Goal: Task Accomplishment & Management: Manage account settings

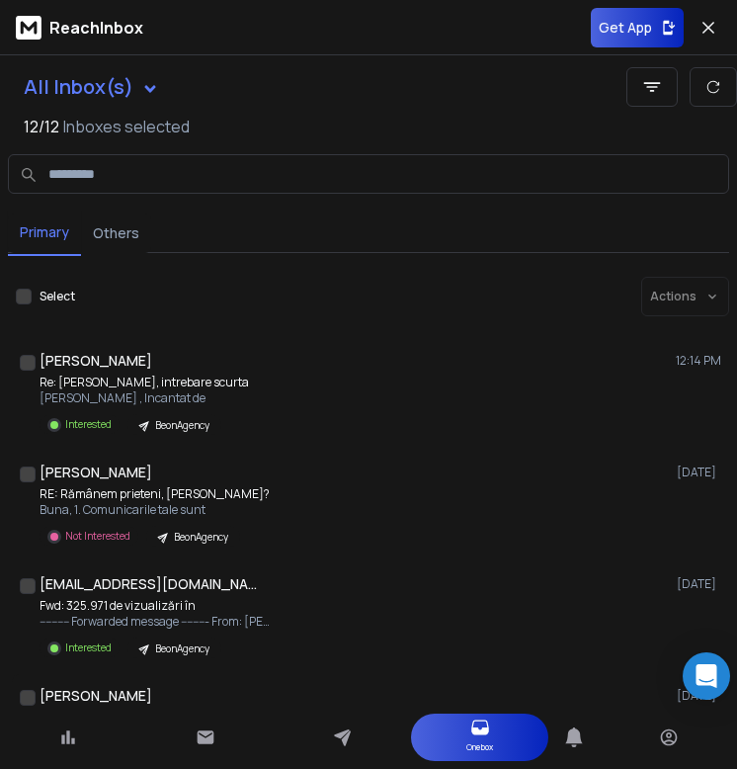
scroll to position [60, 0]
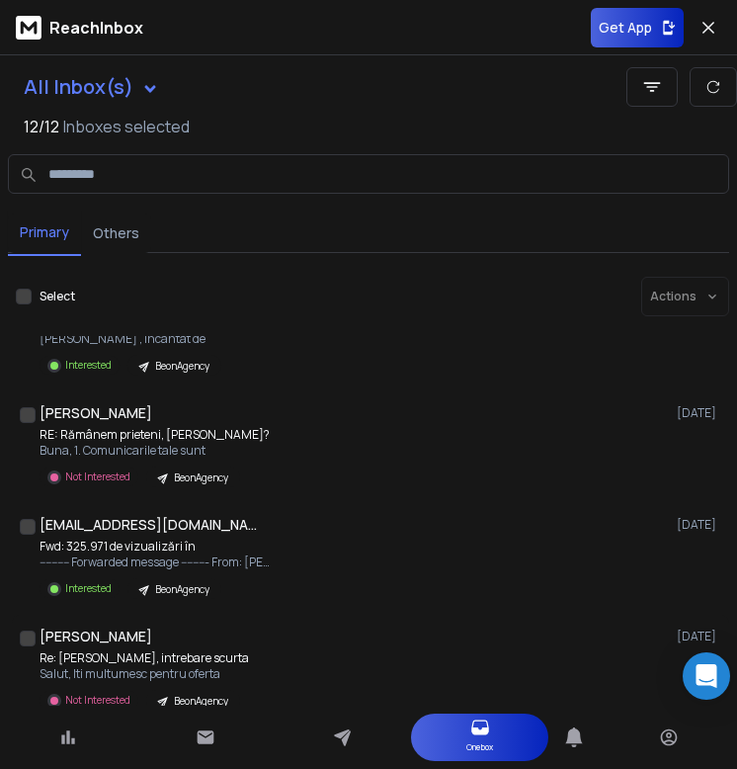
click at [161, 545] on p "Fwd: 325.971 de vizualizări în" at bounding box center [158, 547] width 237 height 16
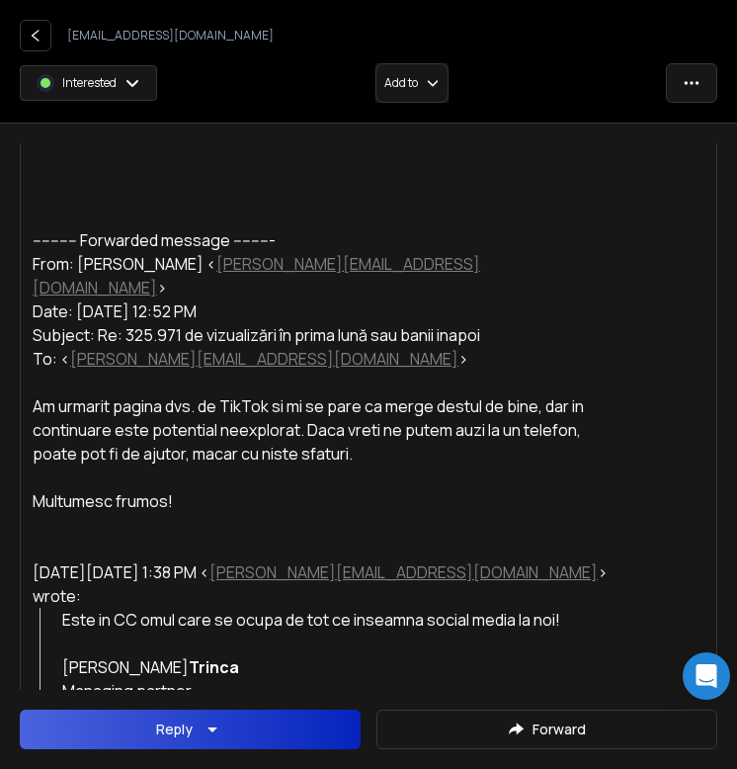
scroll to position [205, 0]
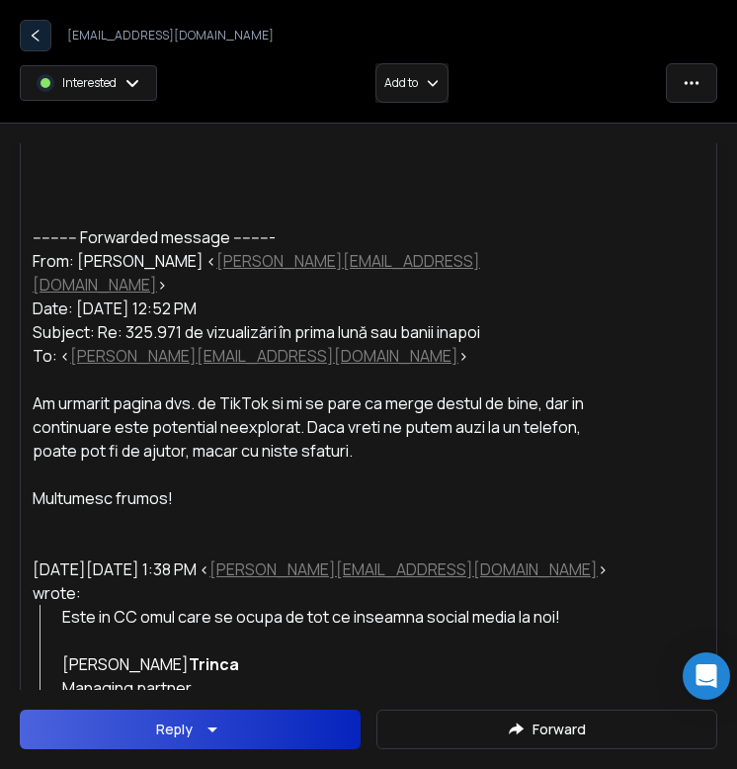
click at [34, 42] on icon at bounding box center [36, 36] width 16 height 16
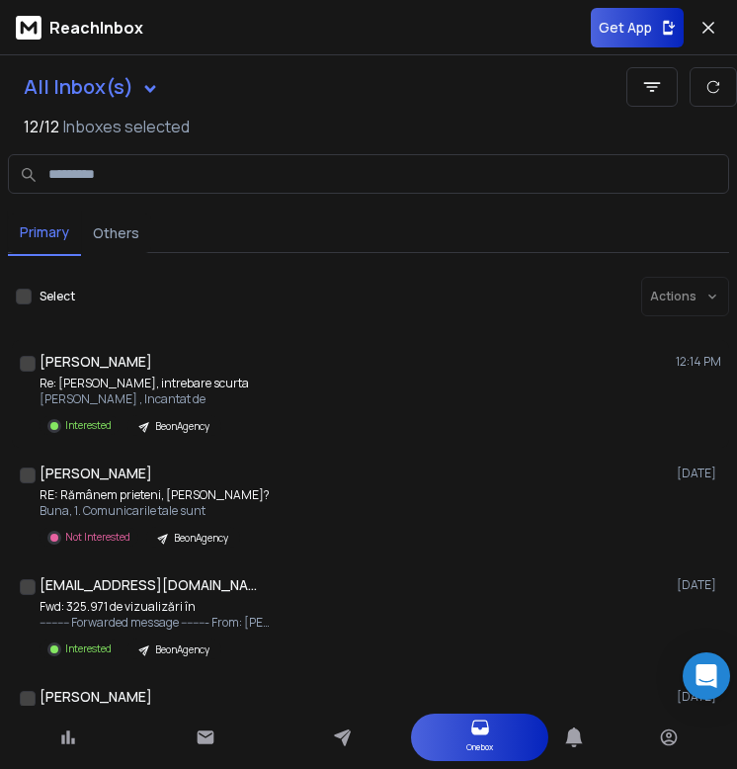
click at [188, 381] on p "Re: [PERSON_NAME], intrebare scurta" at bounding box center [145, 384] width 210 height 16
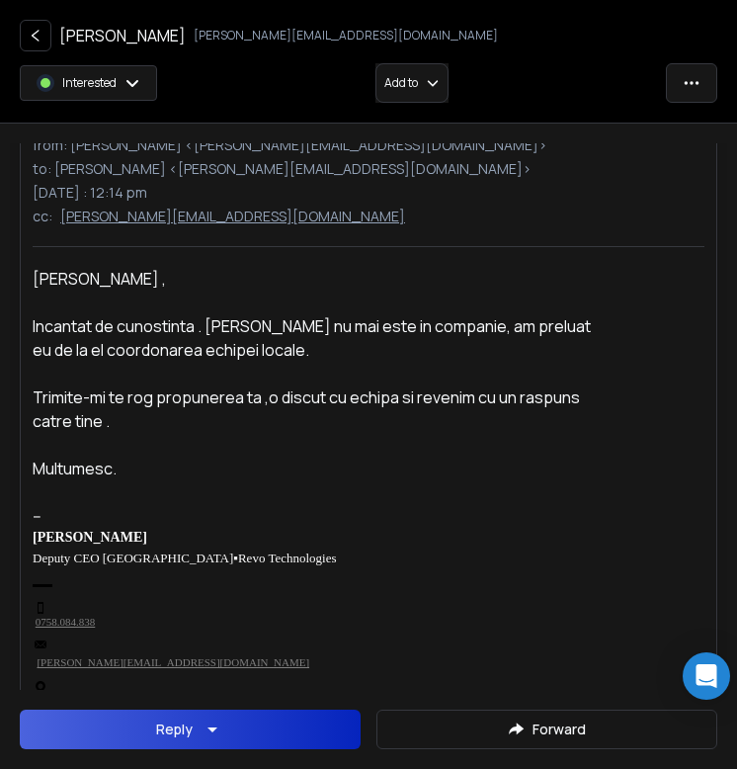
scroll to position [143, 0]
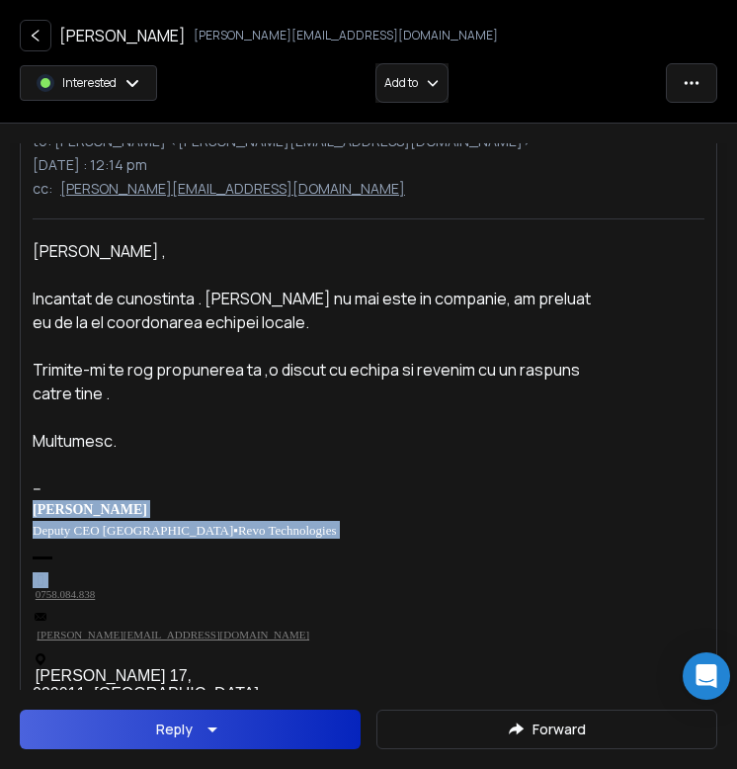
drag, startPoint x: 126, startPoint y: 589, endPoint x: 26, endPoint y: 591, distance: 99.9
click at [26, 591] on div "Re: Alexandru, intrebare scurta 9 September 2025 : 12:14 pm Reply Forward from:…" at bounding box center [369, 640] width 698 height 1187
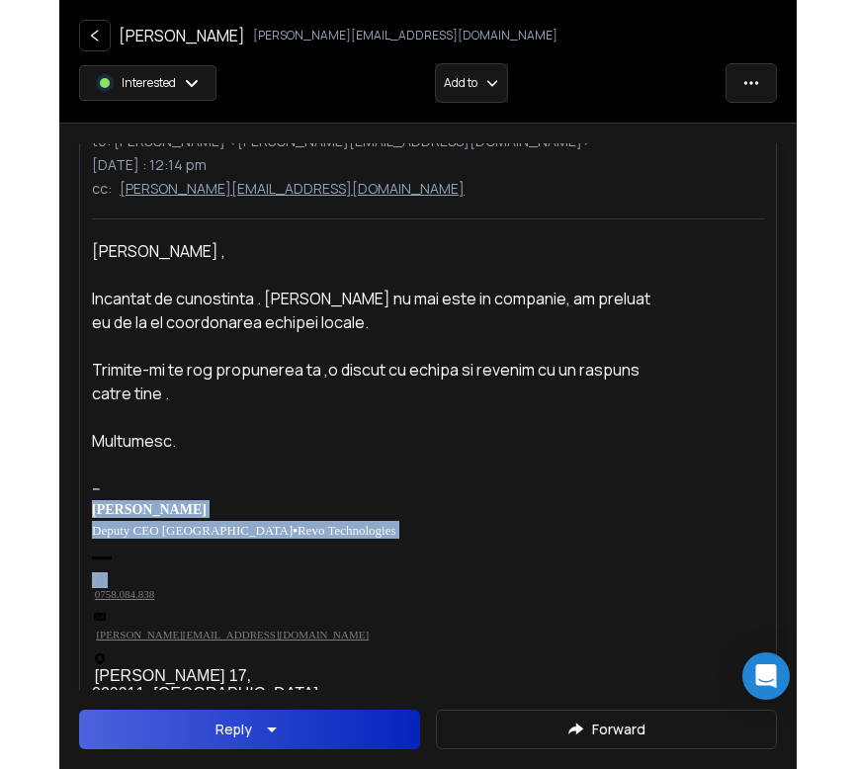
scroll to position [0, 0]
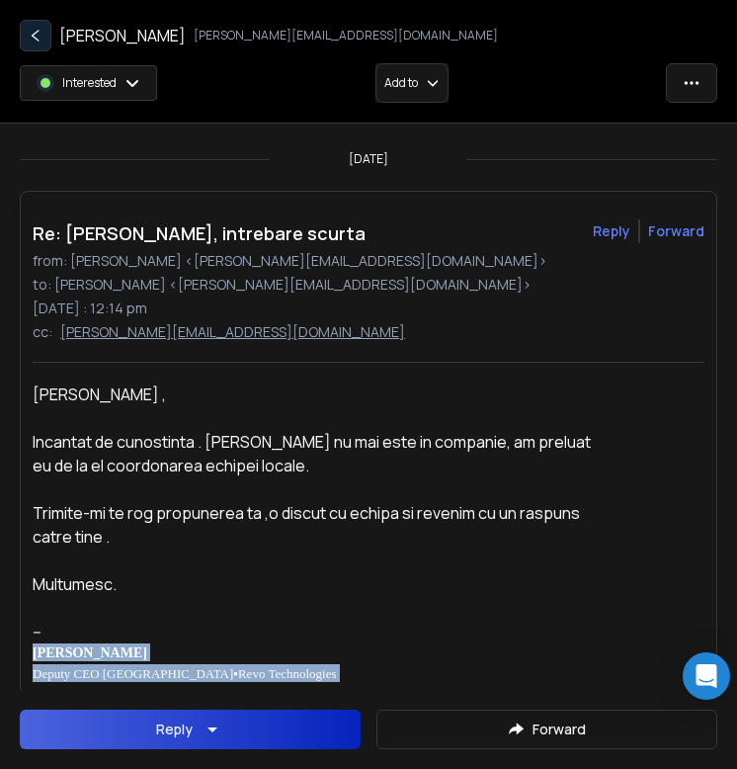
click at [35, 32] on icon at bounding box center [36, 36] width 16 height 16
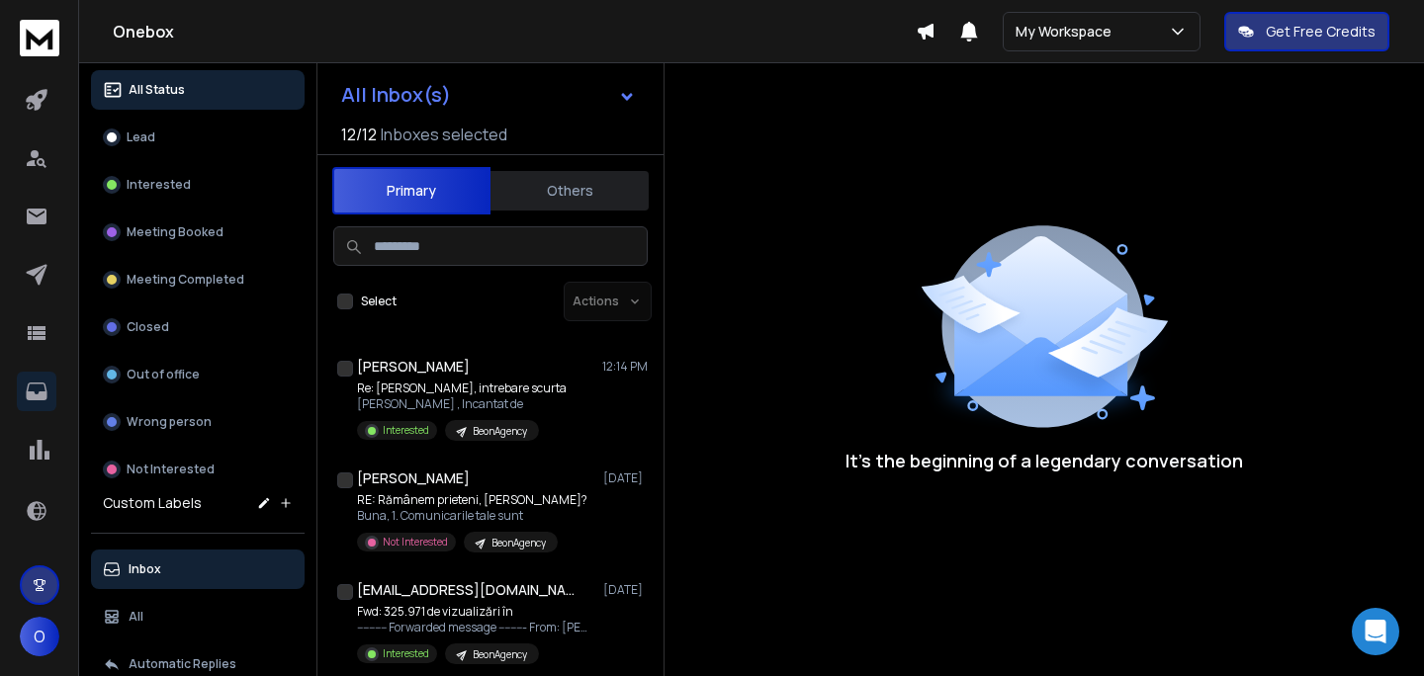
scroll to position [231, 0]
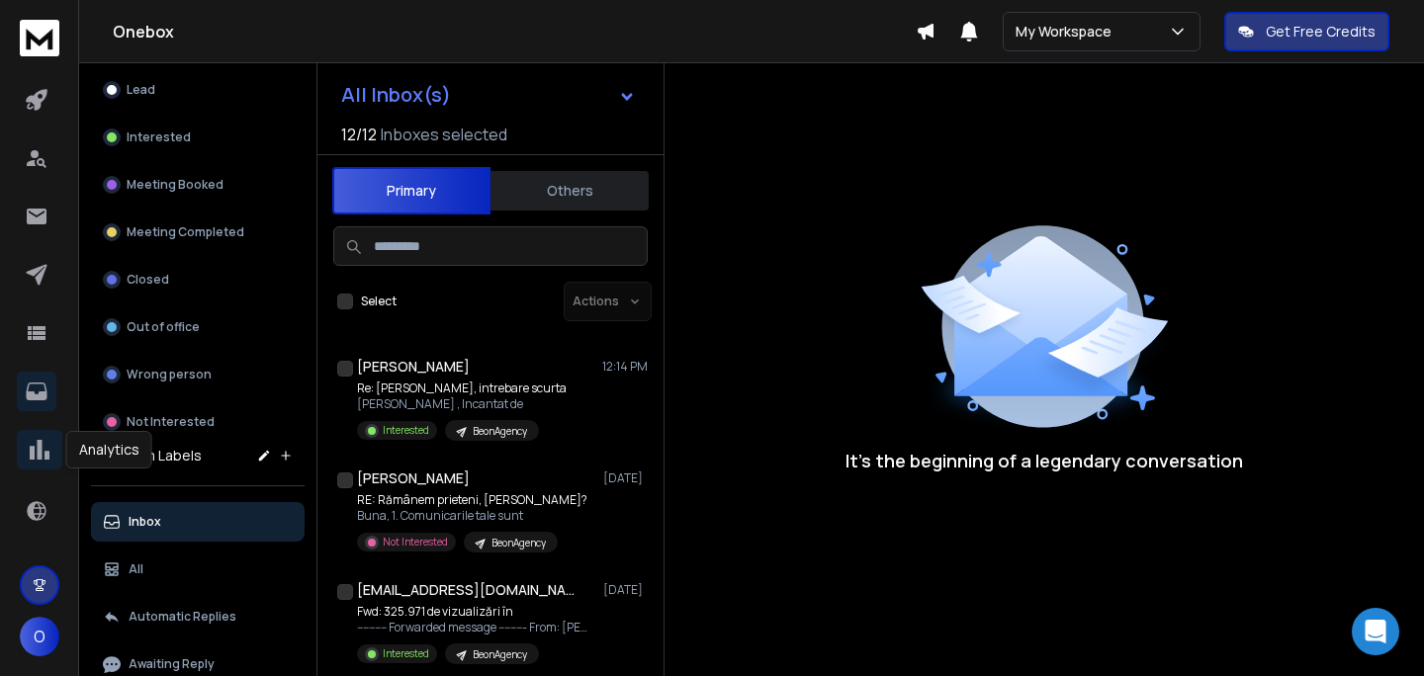
click at [36, 443] on icon at bounding box center [40, 450] width 30 height 30
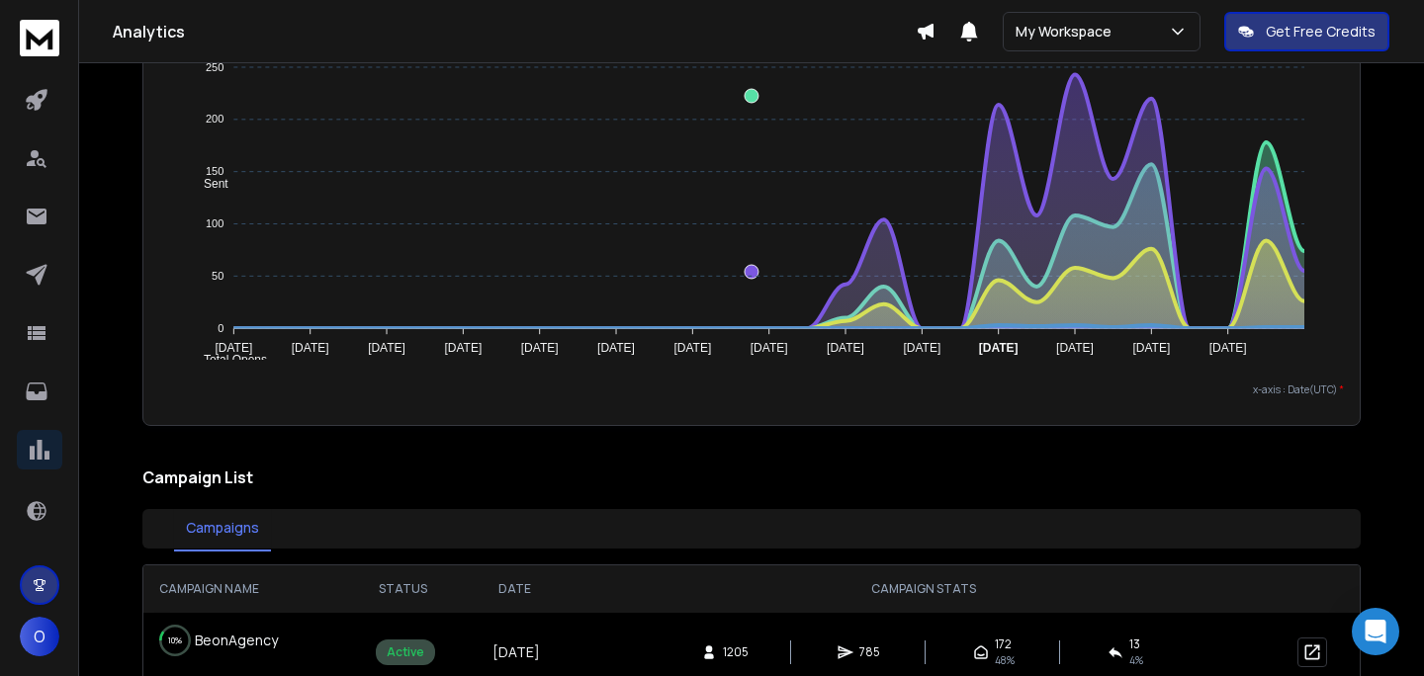
scroll to position [408, 0]
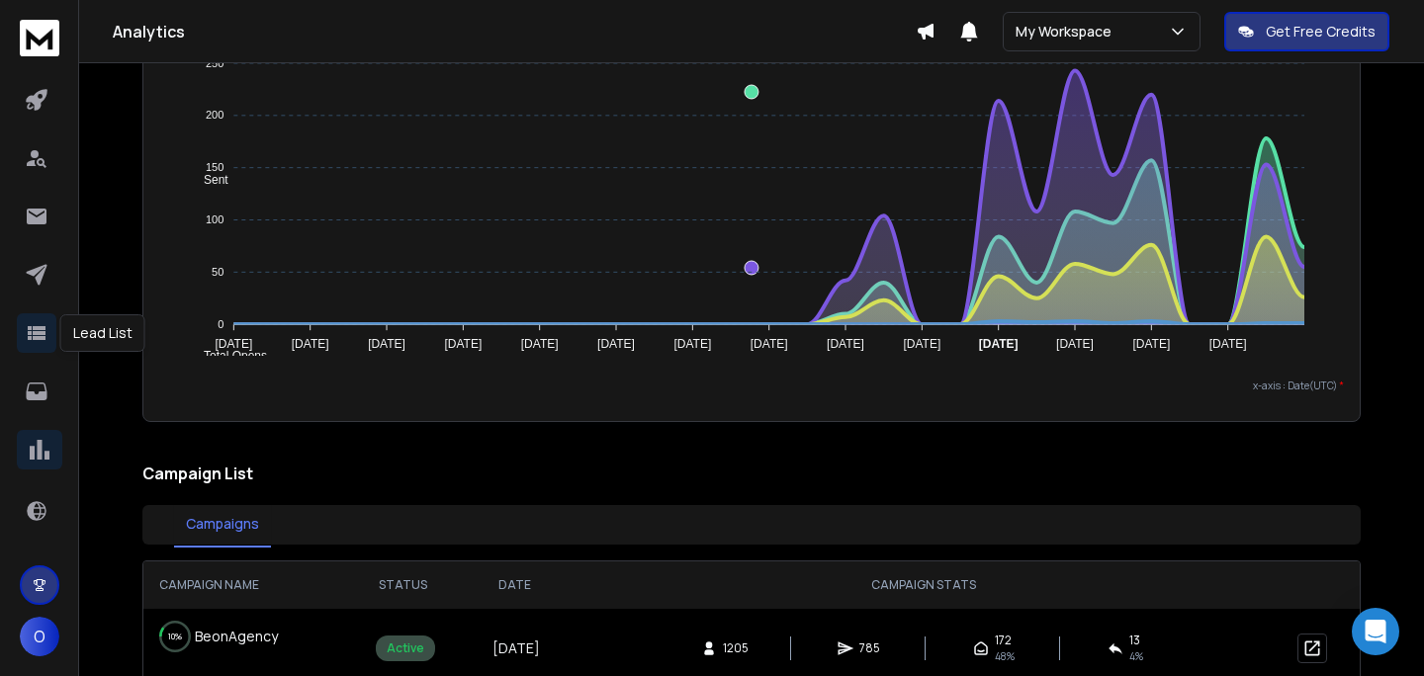
click at [37, 341] on icon at bounding box center [37, 333] width 24 height 24
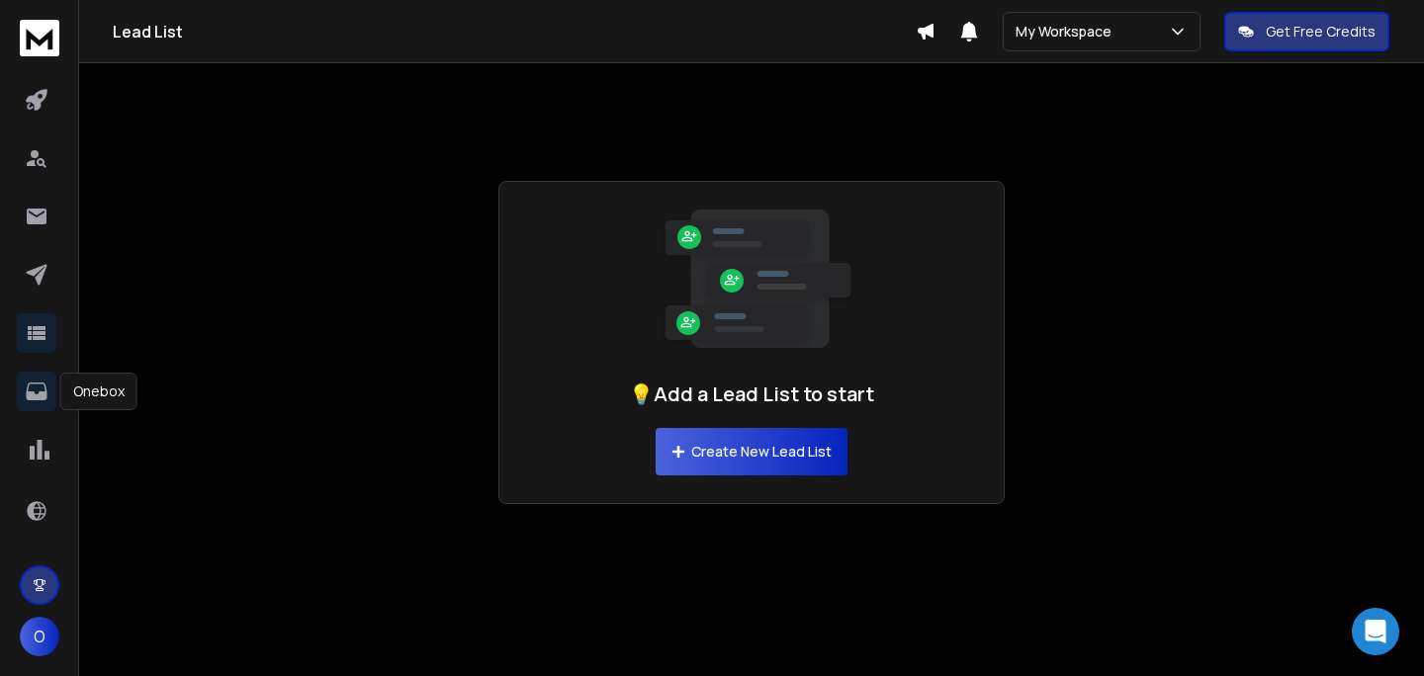
click at [36, 382] on icon at bounding box center [37, 392] width 24 height 24
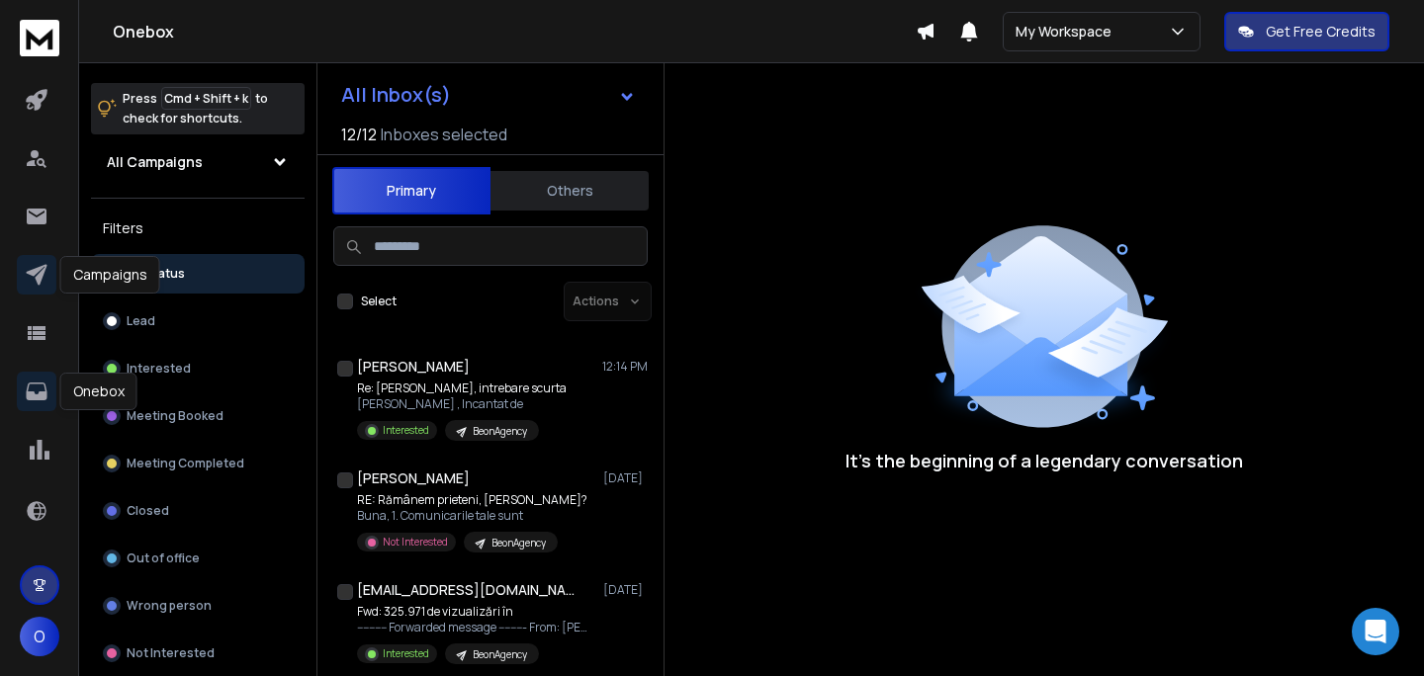
click at [45, 285] on icon at bounding box center [37, 275] width 24 height 24
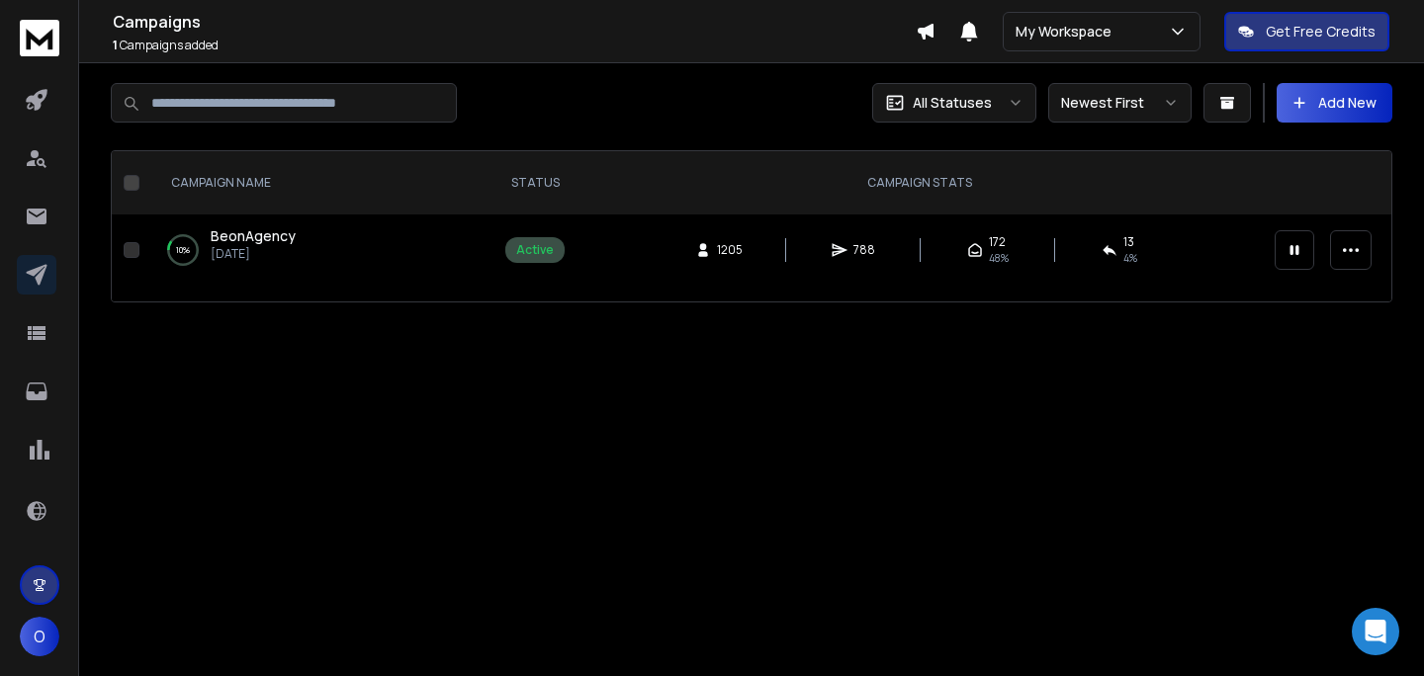
click at [324, 268] on div "10 % BeonAgency 17 days ago" at bounding box center [320, 249] width 306 height 47
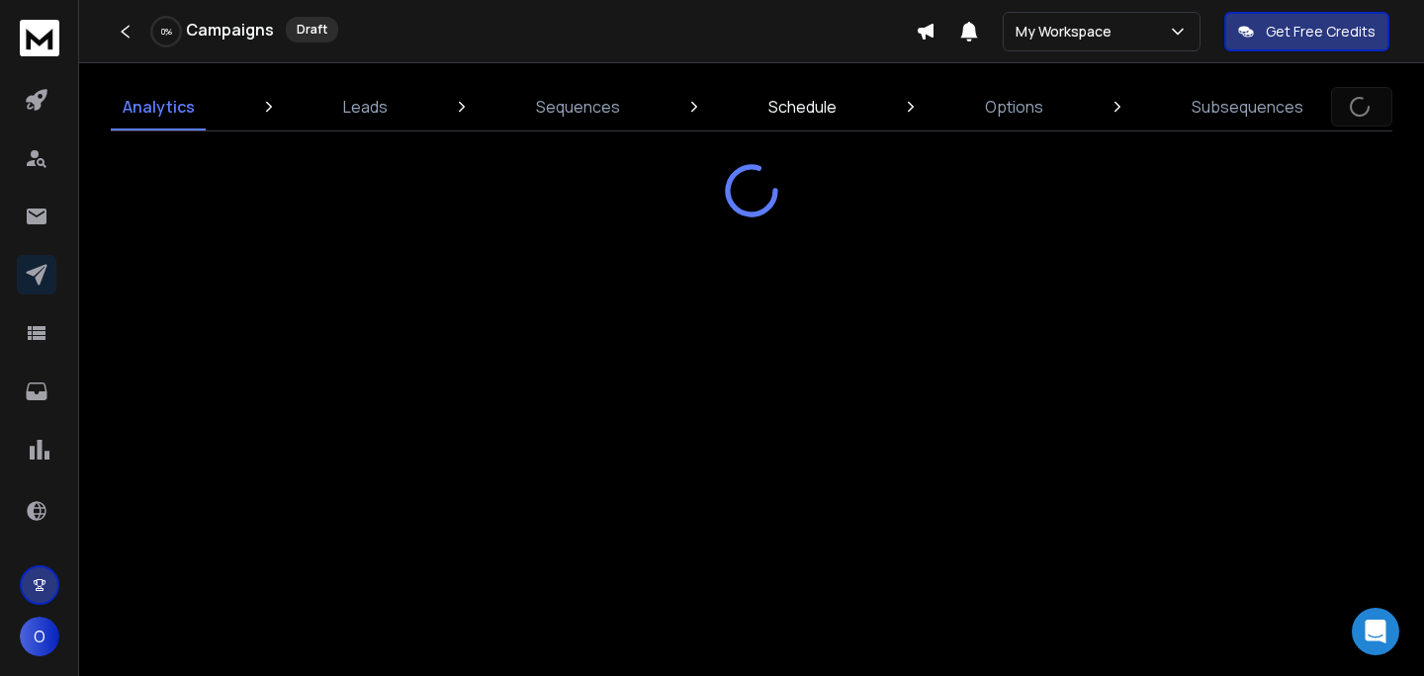
click at [799, 106] on p "Schedule" at bounding box center [802, 107] width 68 height 24
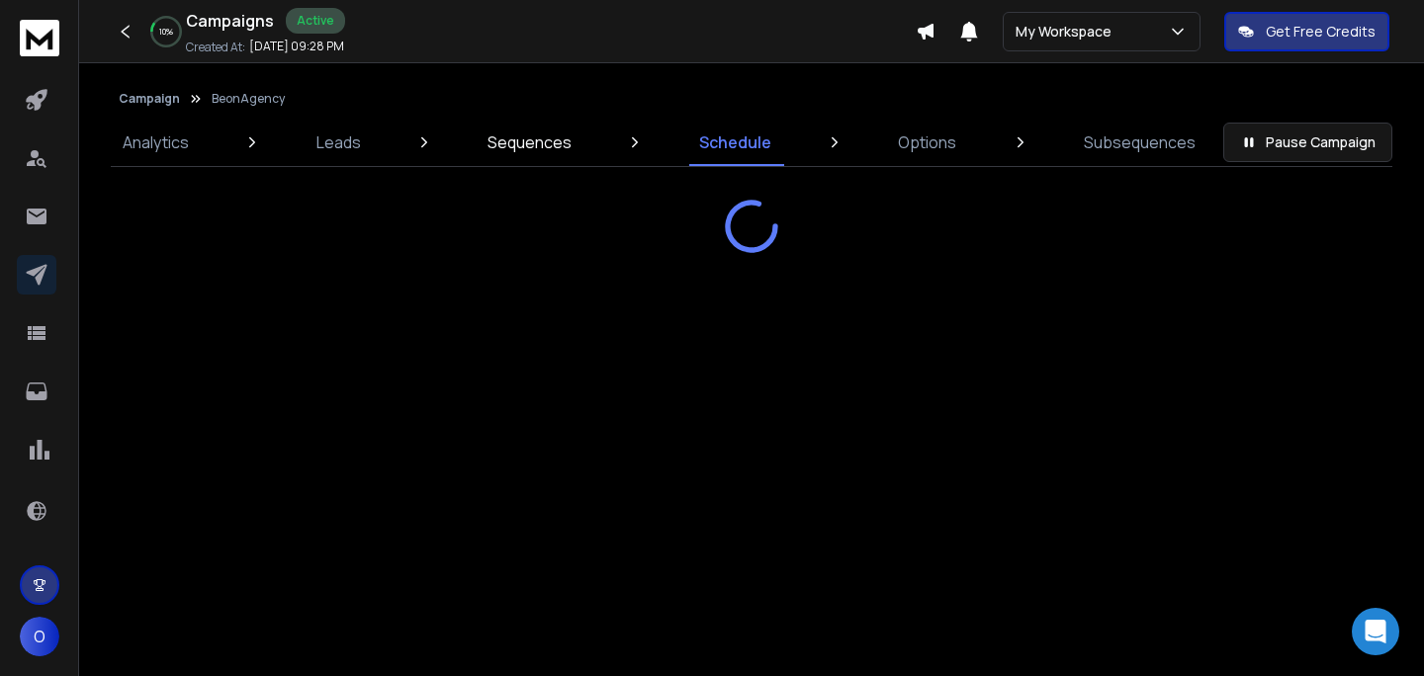
click at [535, 149] on p "Sequences" at bounding box center [529, 142] width 84 height 24
click at [535, 149] on p "Sequences" at bounding box center [531, 142] width 87 height 24
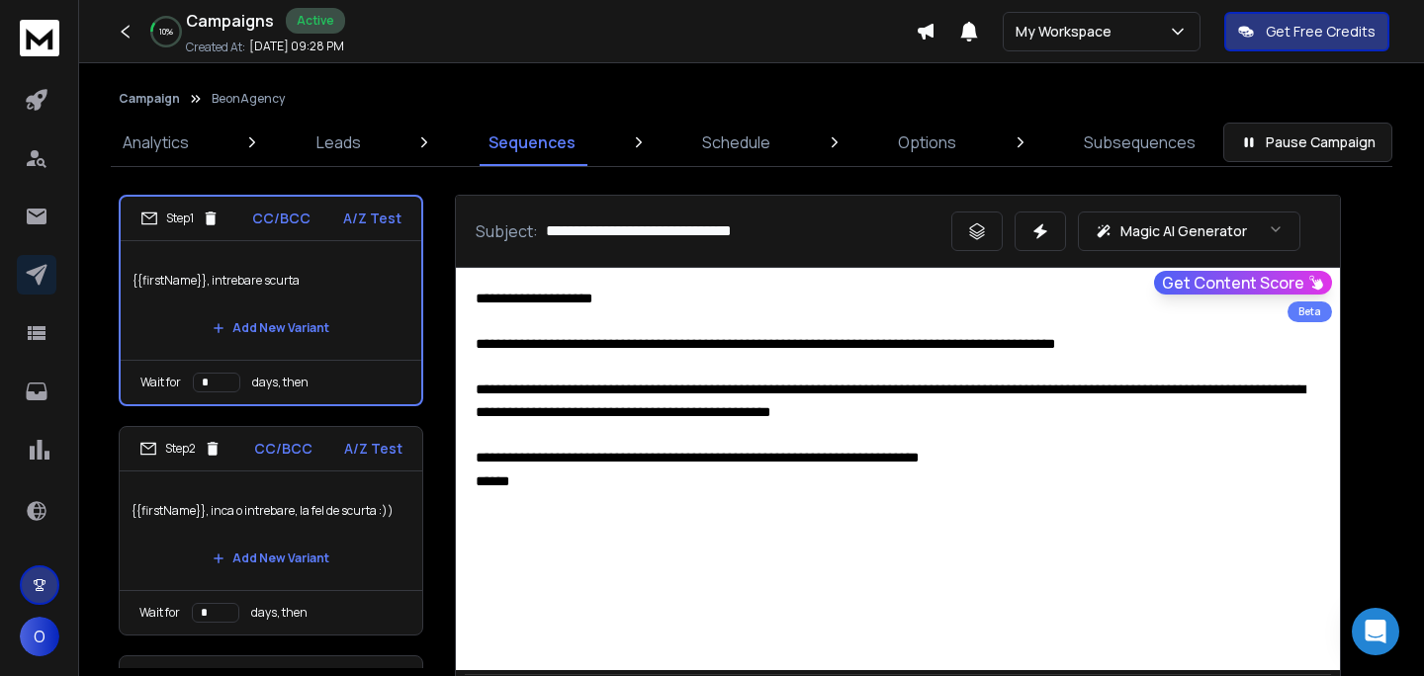
scroll to position [79, 0]
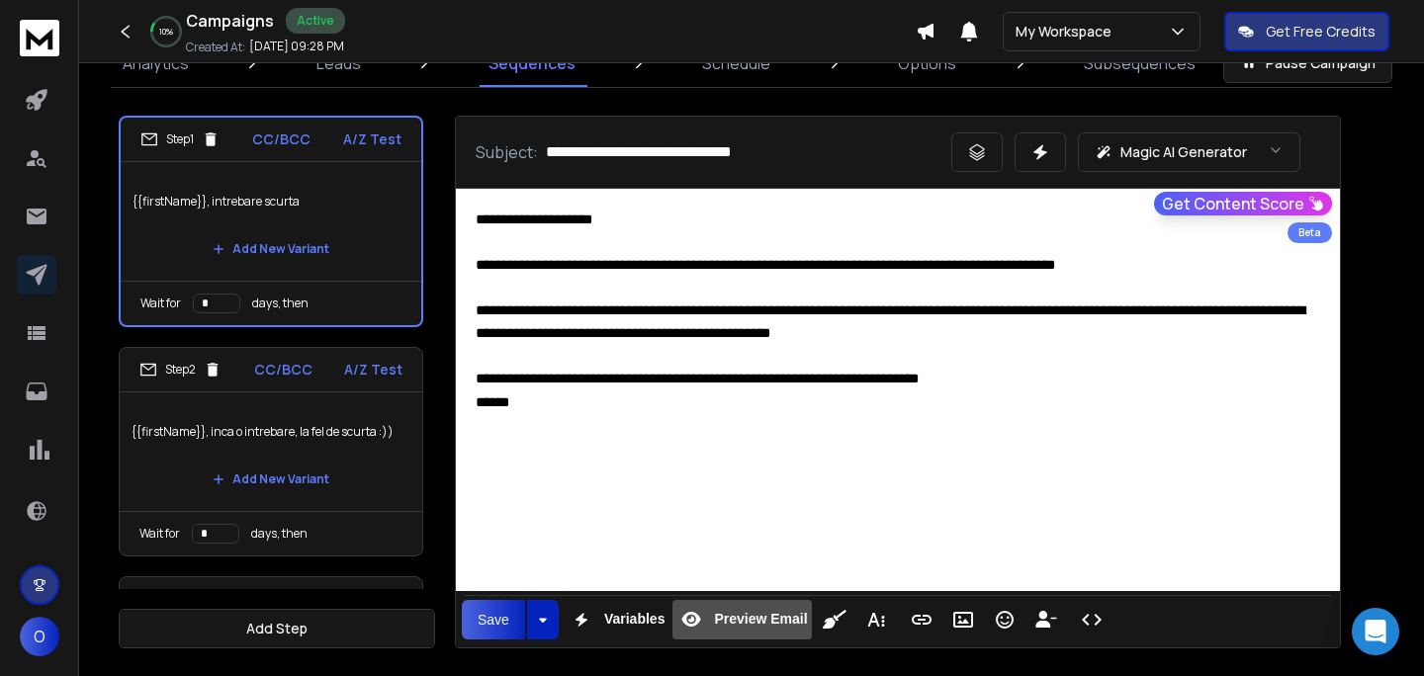
click at [744, 612] on span "Preview Email" at bounding box center [760, 619] width 101 height 17
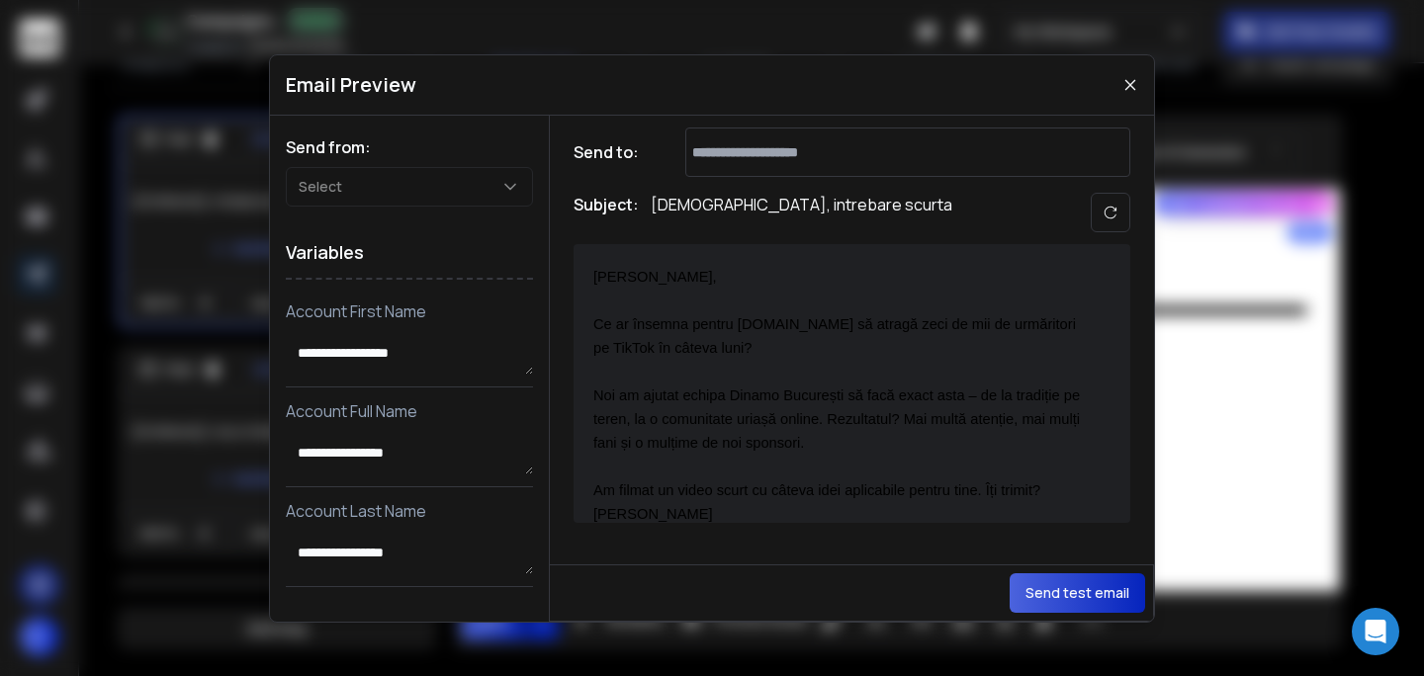
click at [771, 139] on input at bounding box center [907, 152] width 431 height 36
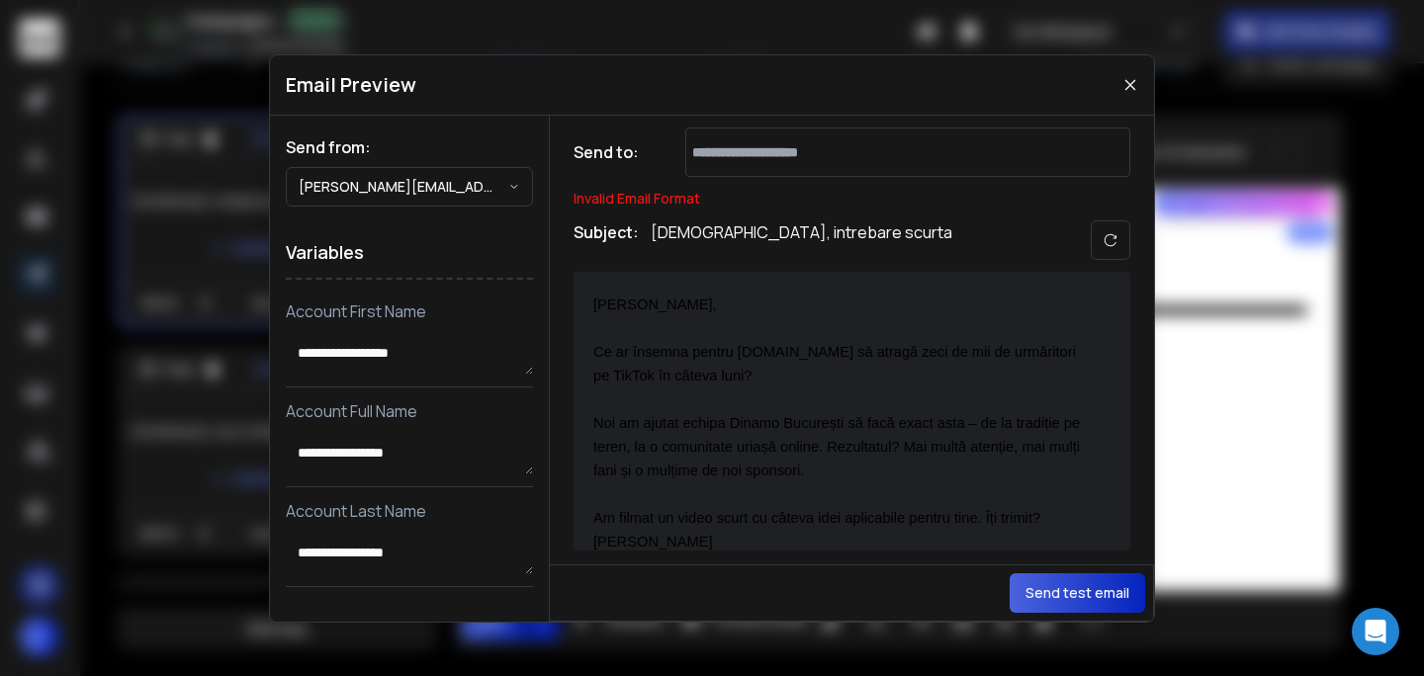
click at [789, 152] on input at bounding box center [907, 152] width 431 height 36
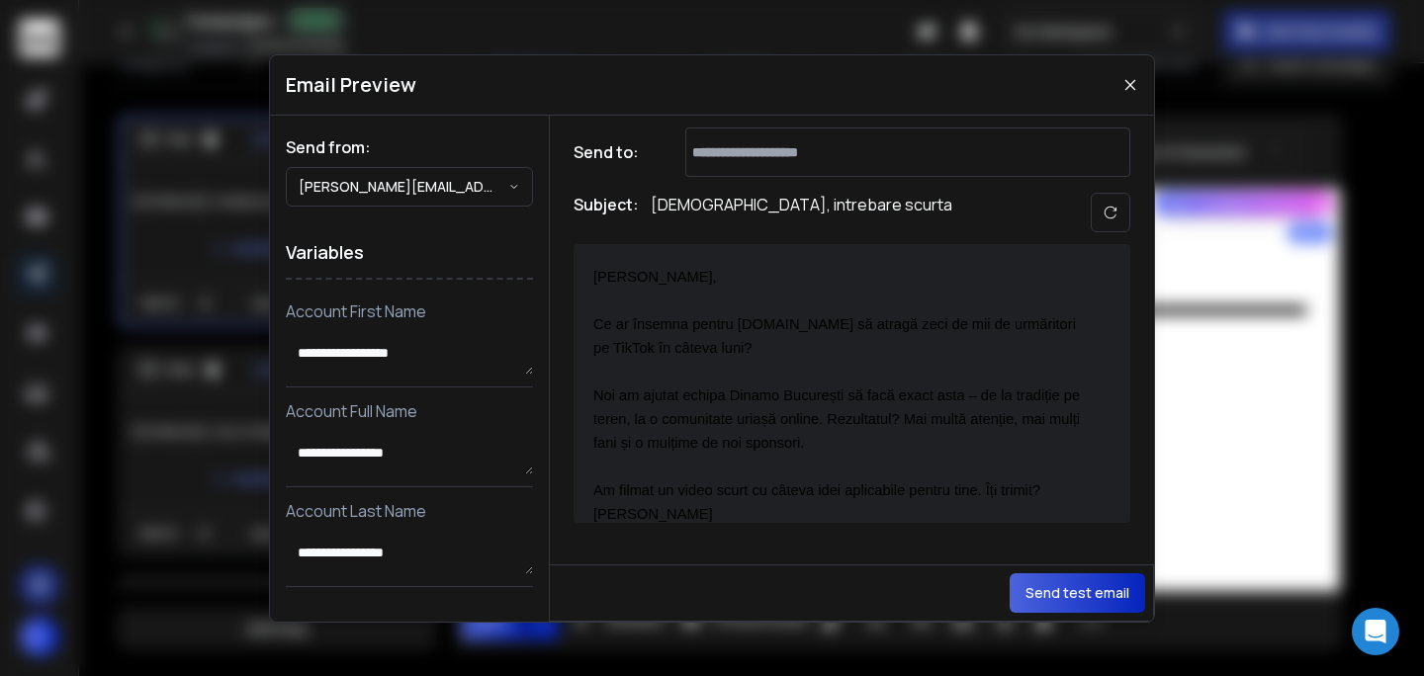
click at [745, 151] on input at bounding box center [907, 152] width 431 height 36
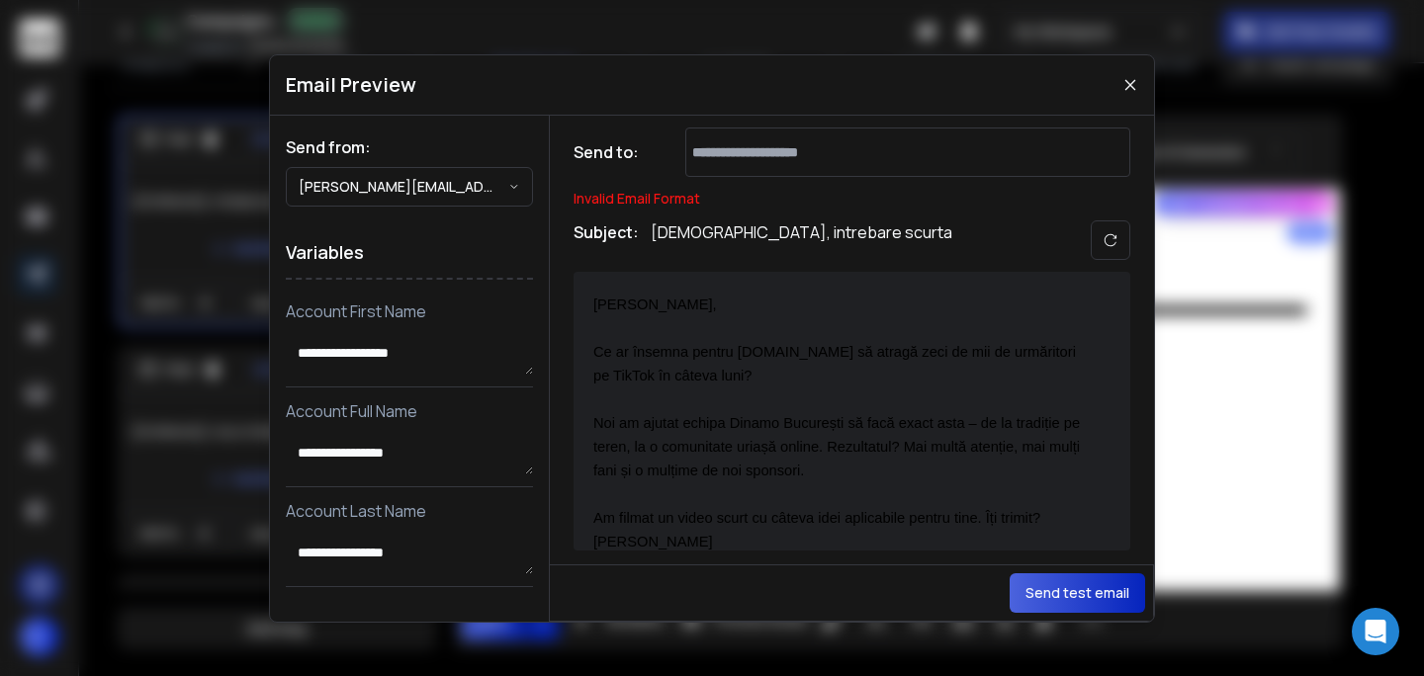
click at [745, 151] on input at bounding box center [907, 152] width 431 height 36
click at [792, 151] on input at bounding box center [907, 152] width 431 height 36
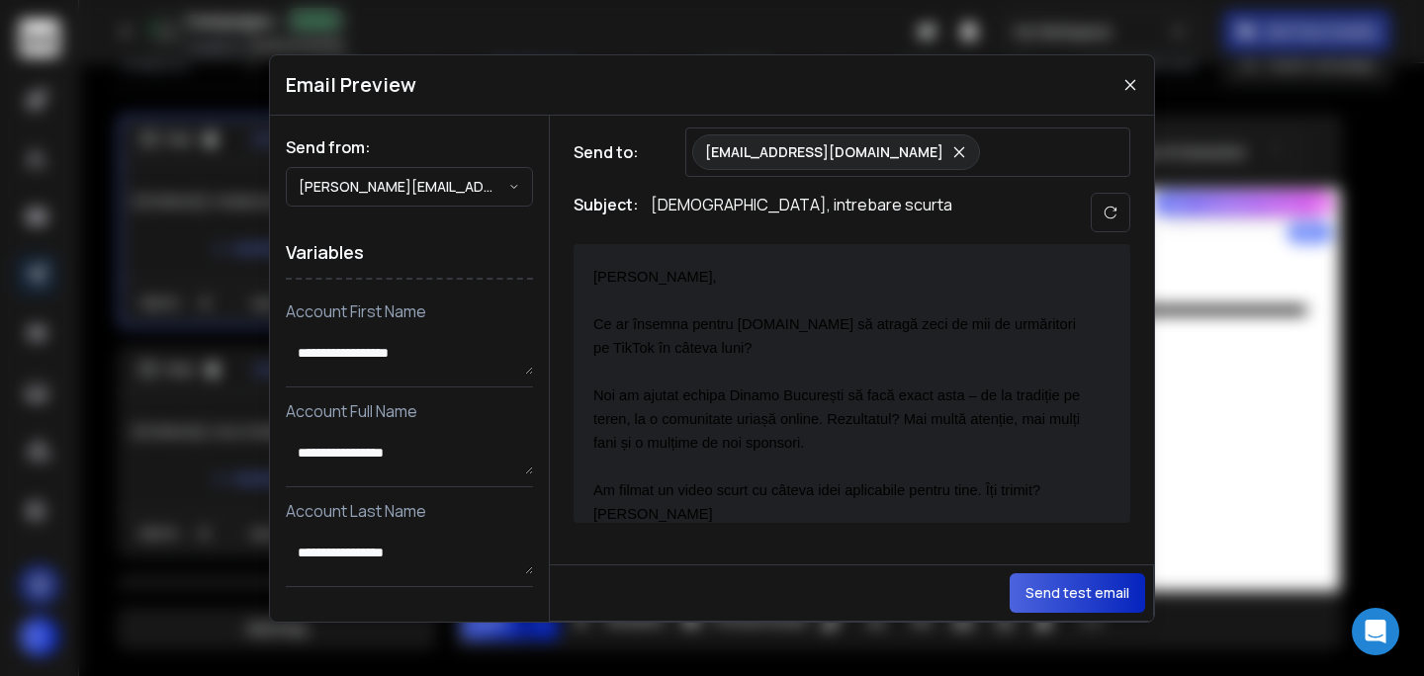
click at [1044, 595] on button "Send test email" at bounding box center [1076, 593] width 135 height 40
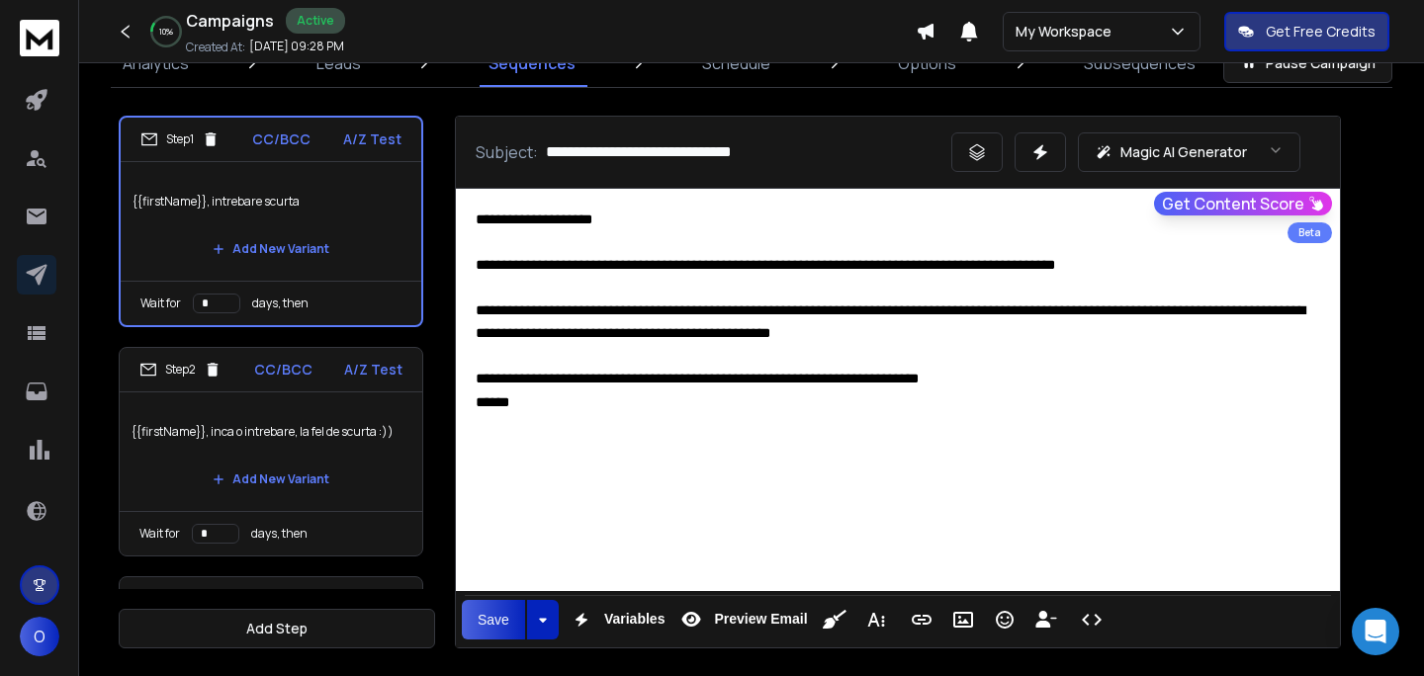
click at [268, 426] on p "{{firstName}}, inca o intrebare, la fel de scurta :))" at bounding box center [270, 431] width 279 height 55
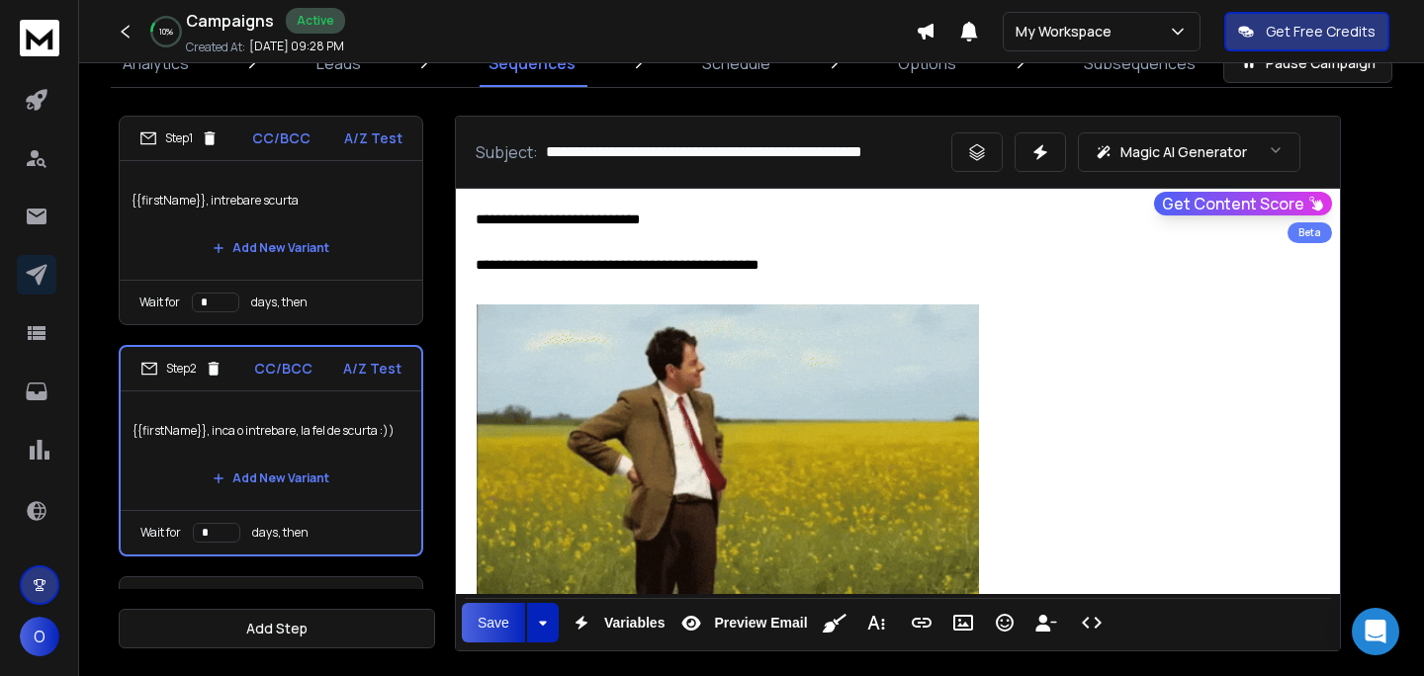
scroll to position [47, 0]
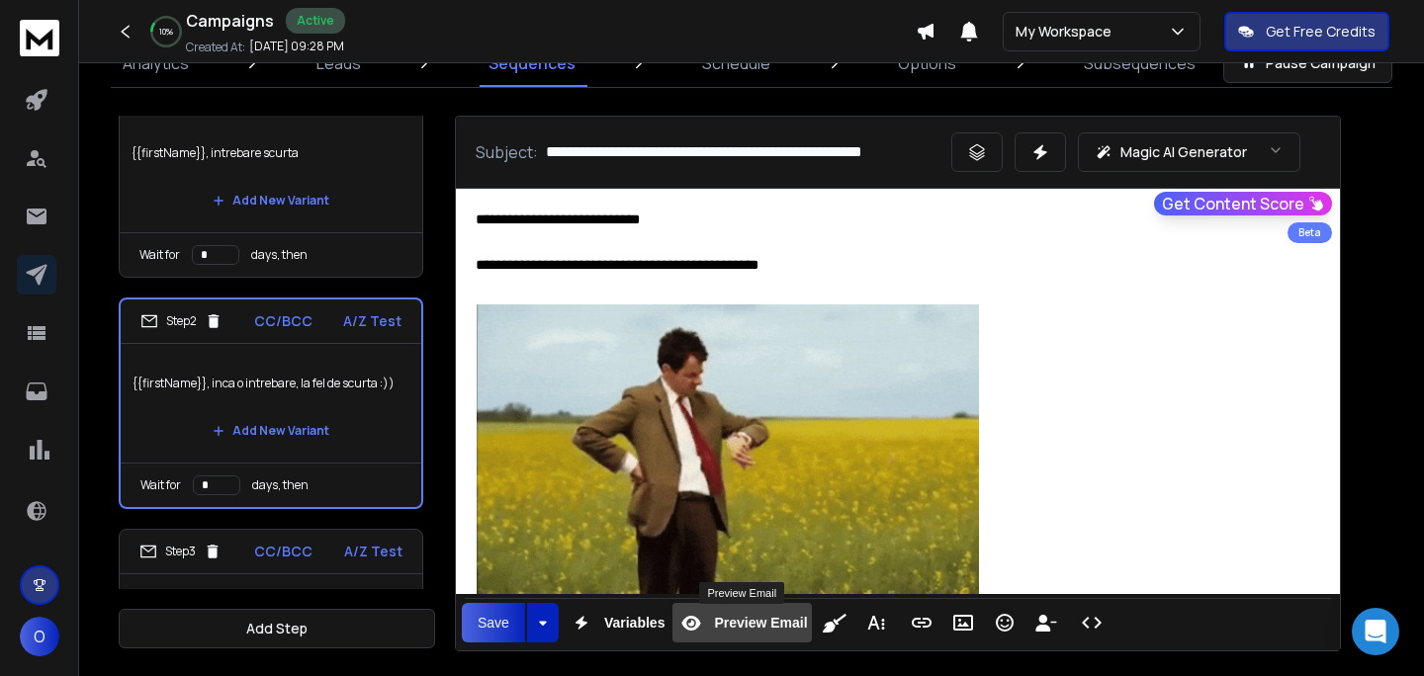
click at [720, 615] on span "Preview Email" at bounding box center [760, 623] width 101 height 17
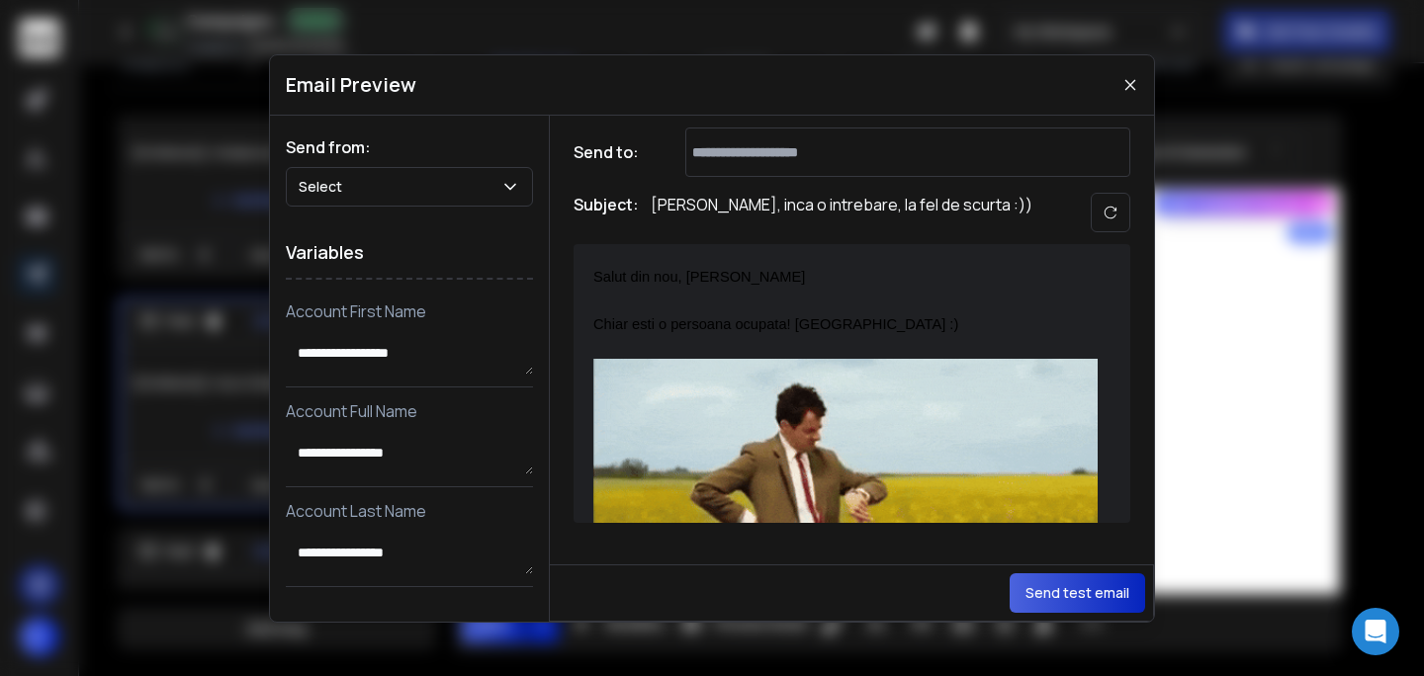
click at [797, 165] on input at bounding box center [907, 152] width 431 height 36
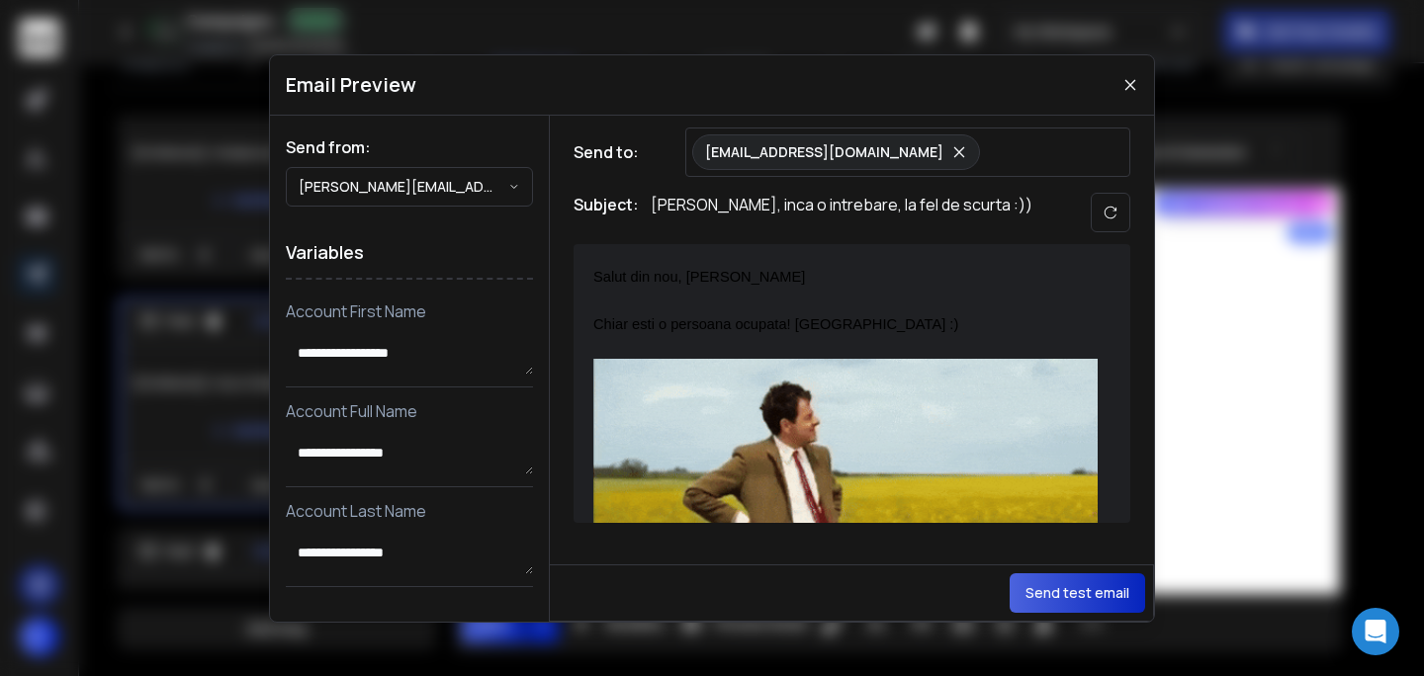
click at [1064, 598] on button "Send test email" at bounding box center [1076, 593] width 135 height 40
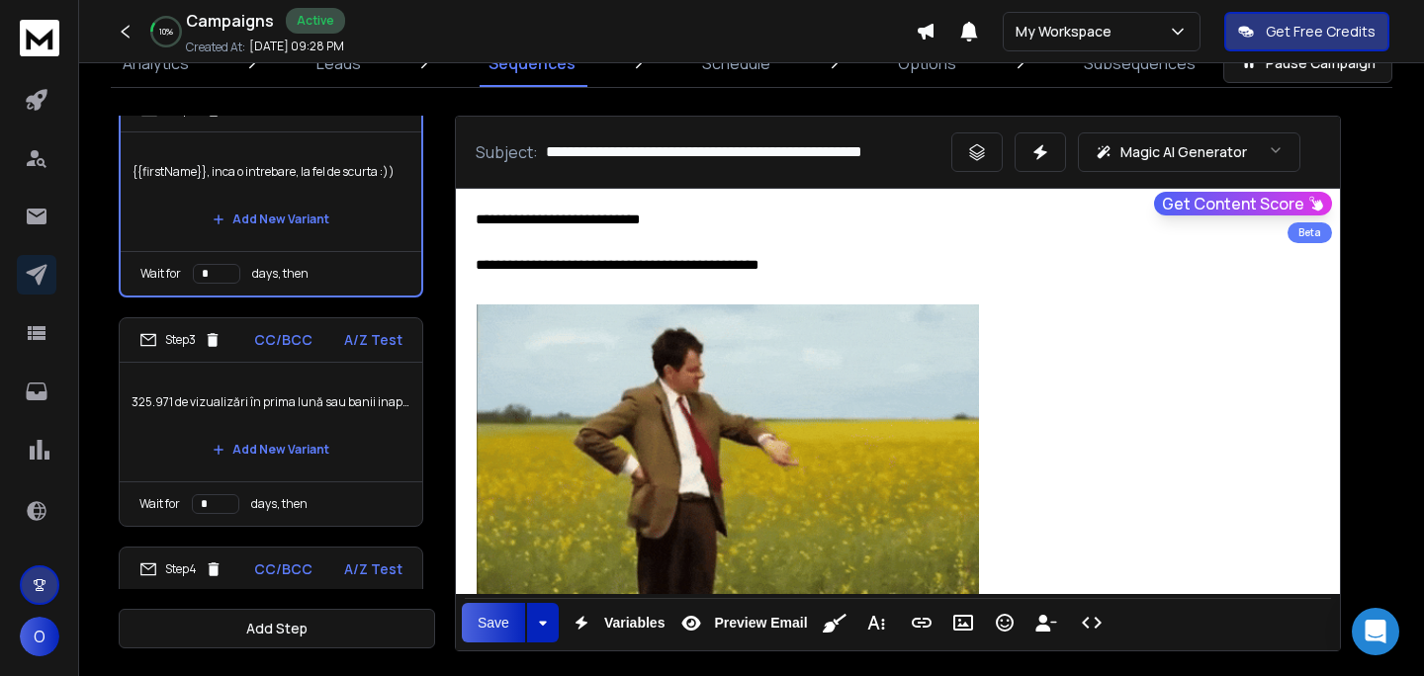
scroll to position [271, 0]
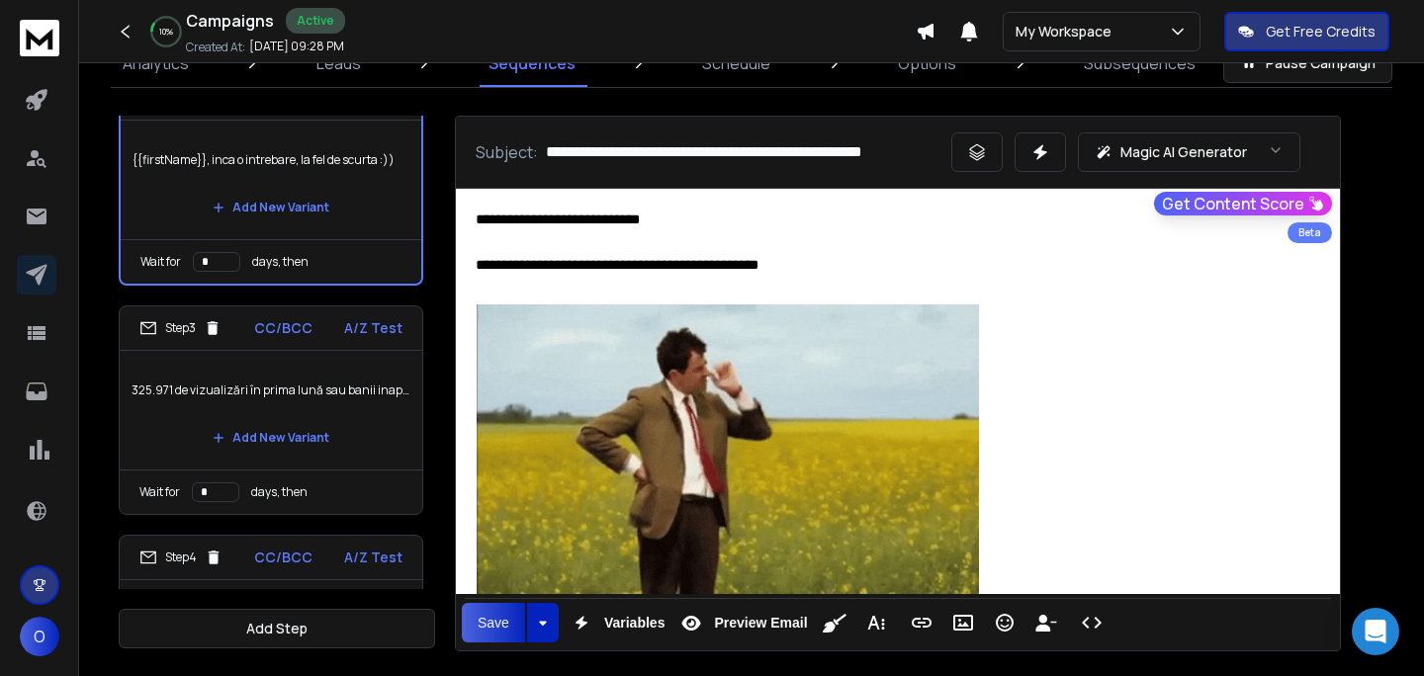
click at [379, 406] on p "325.971 de vizualizări în prima lună sau banii inapoi" at bounding box center [270, 390] width 279 height 55
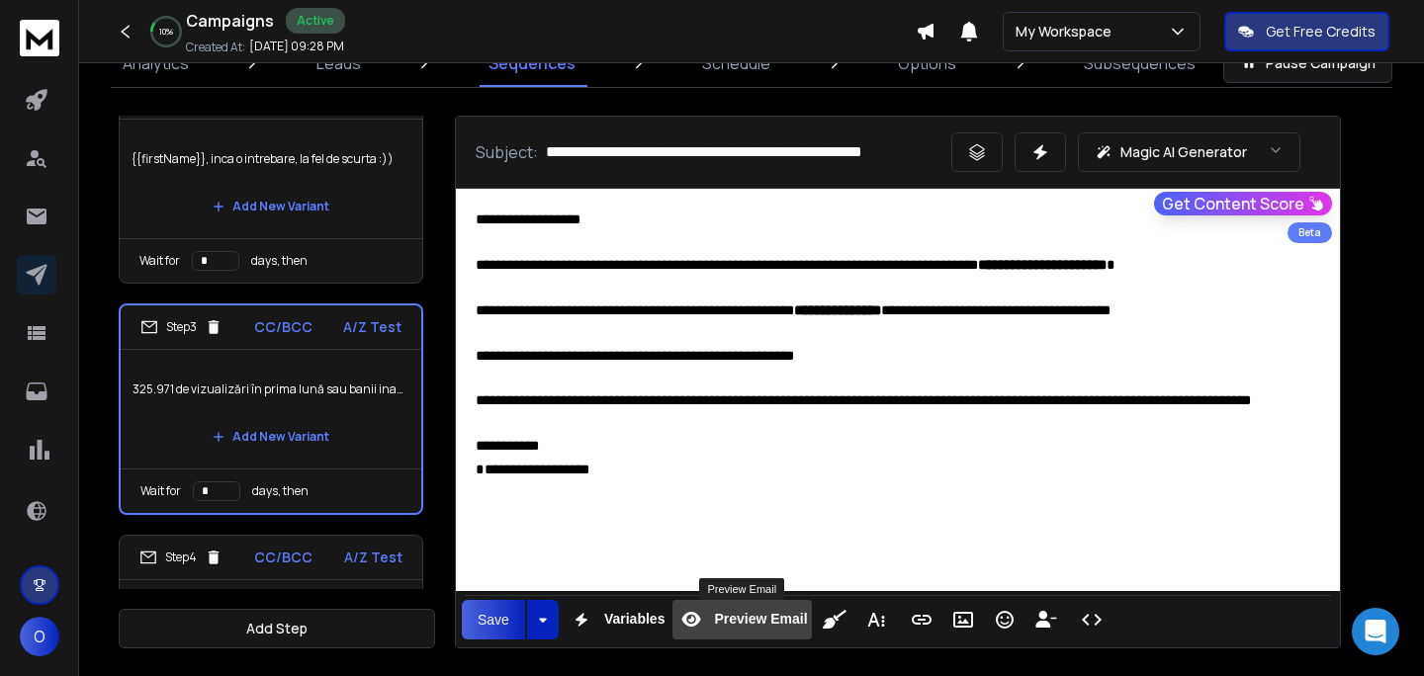
click at [781, 617] on span "Preview Email" at bounding box center [760, 619] width 101 height 17
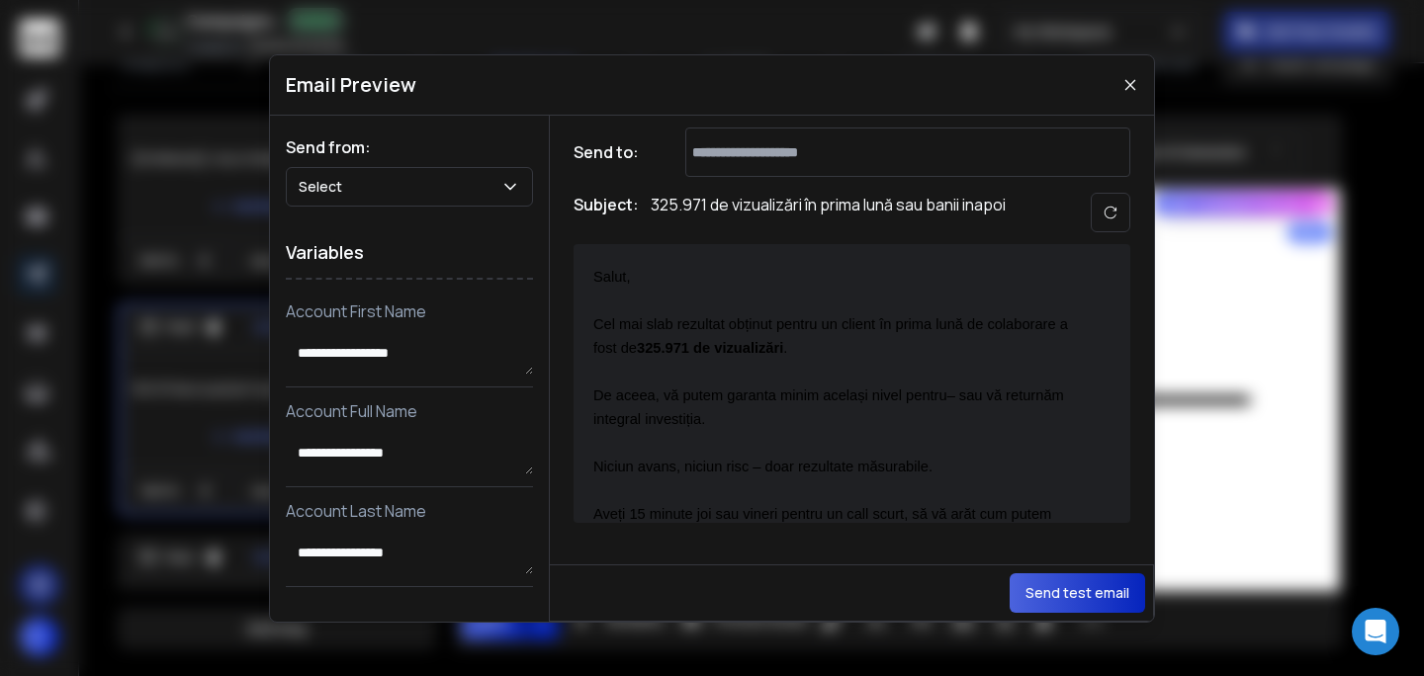
click at [813, 160] on input at bounding box center [907, 152] width 431 height 36
click at [1082, 587] on button "Send test email" at bounding box center [1076, 593] width 135 height 40
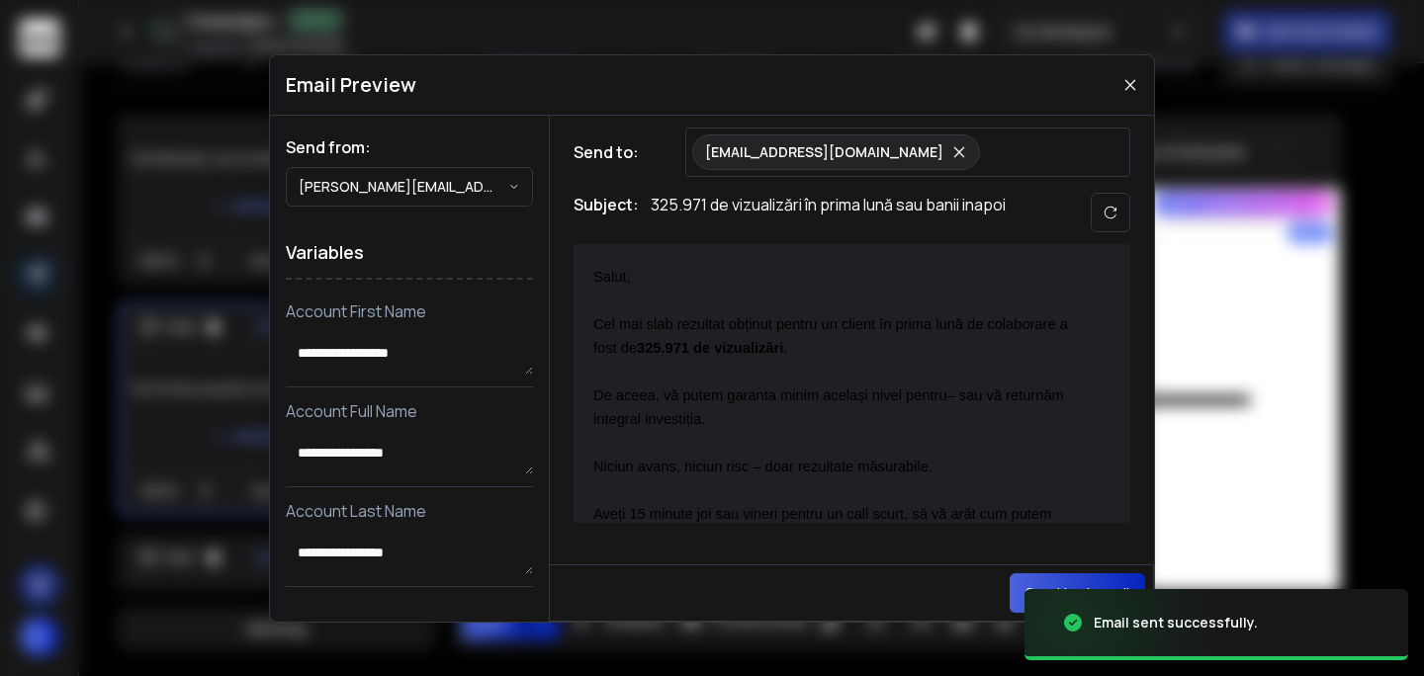
click at [134, 412] on div "**********" at bounding box center [712, 339] width 1424 height 608
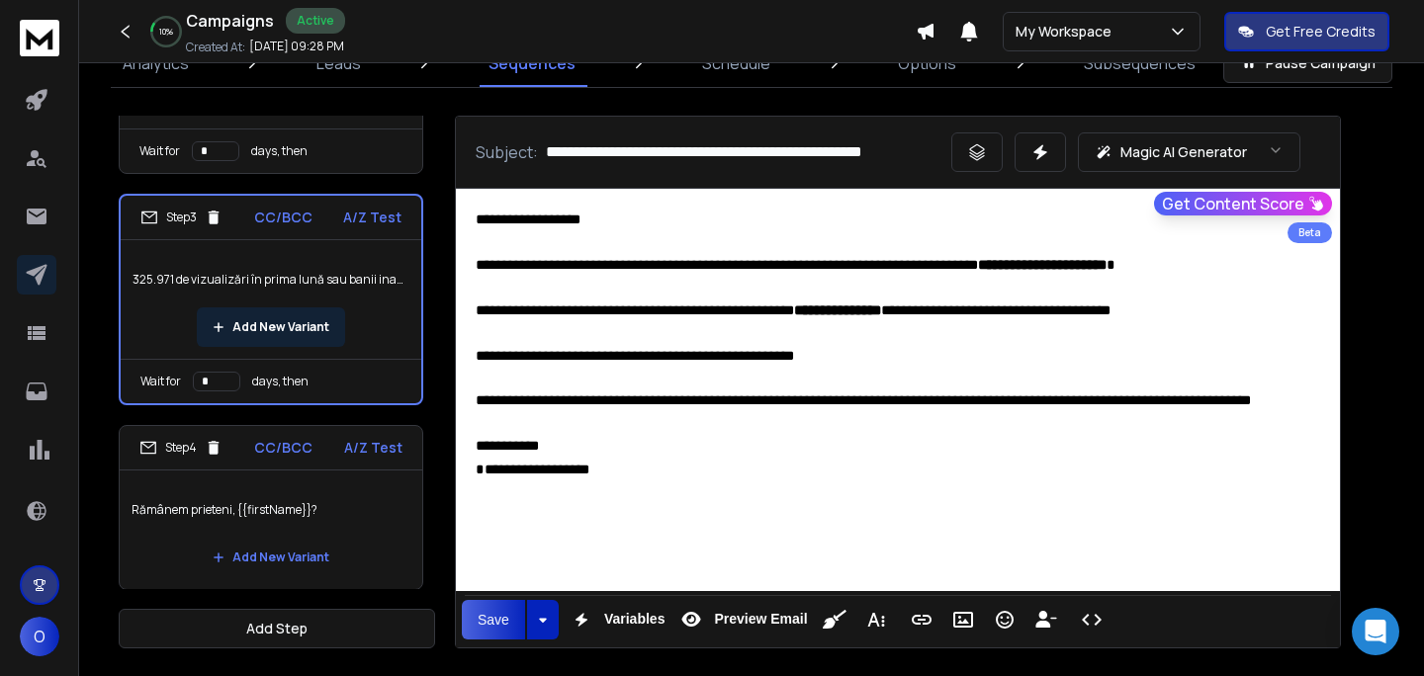
scroll to position [382, 0]
click at [338, 508] on p "Rămânem prieteni, {{firstName}}?" at bounding box center [270, 508] width 279 height 55
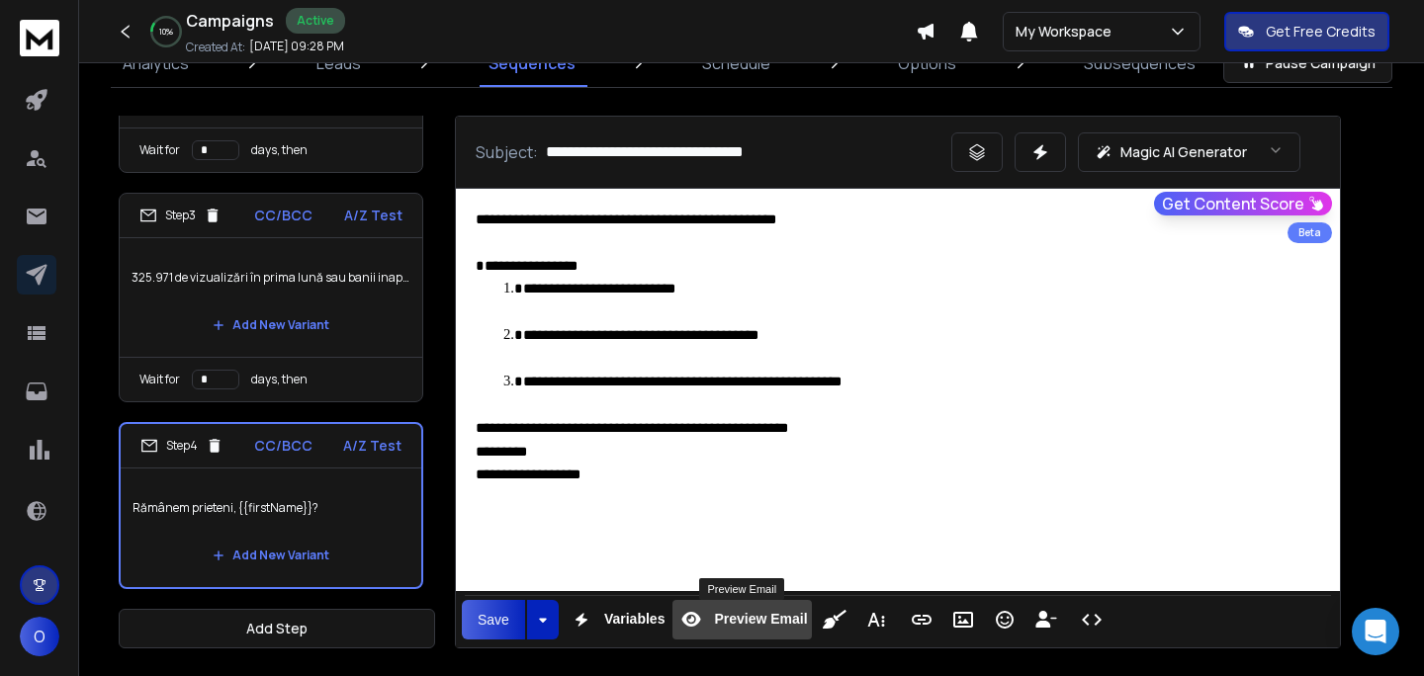
click at [742, 621] on span "Preview Email" at bounding box center [760, 619] width 101 height 17
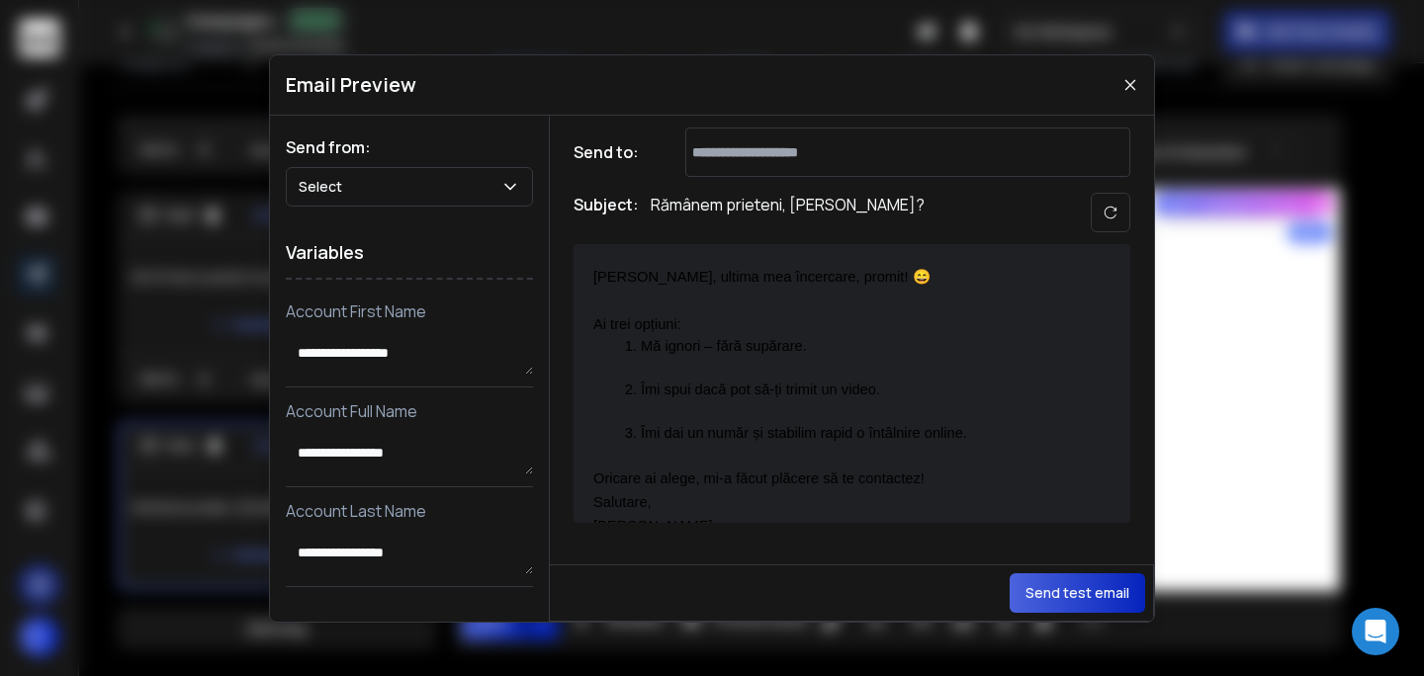
click at [812, 166] on input at bounding box center [907, 152] width 431 height 36
click at [1094, 587] on button "Send test email" at bounding box center [1076, 593] width 135 height 40
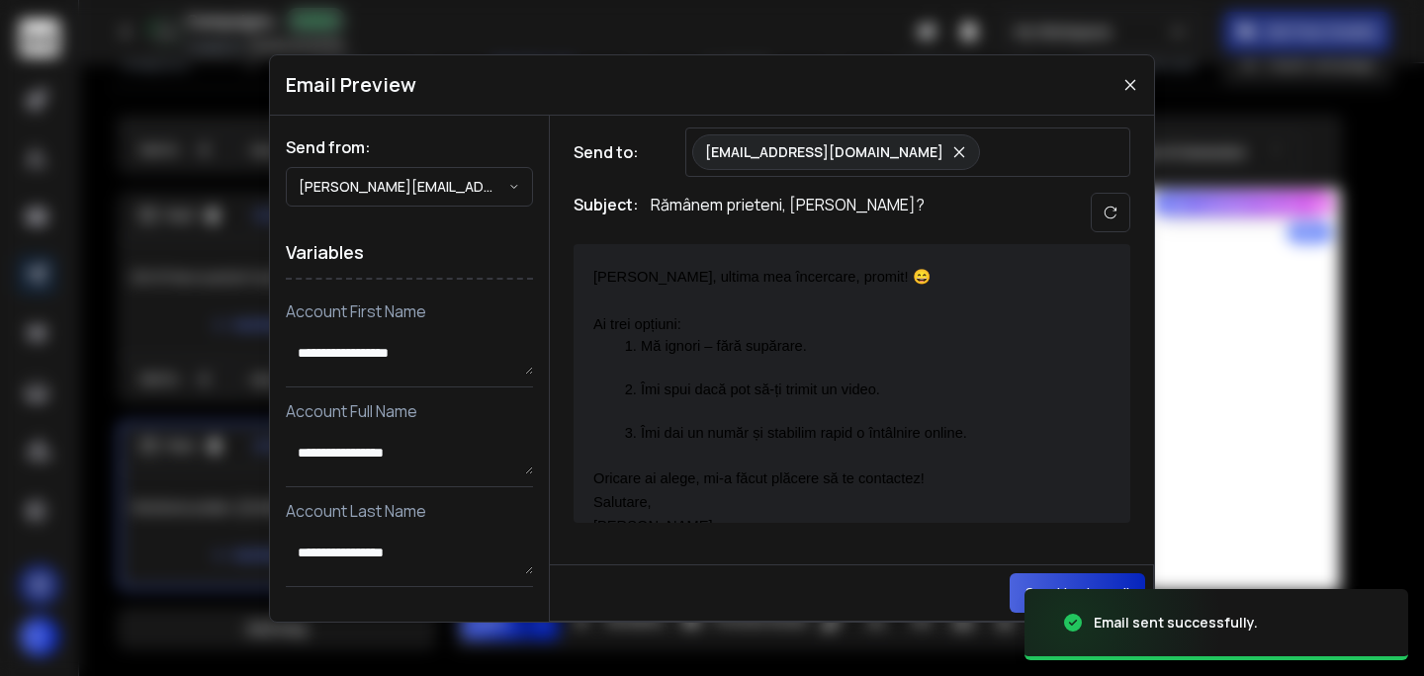
click at [119, 297] on div "**********" at bounding box center [712, 339] width 1424 height 608
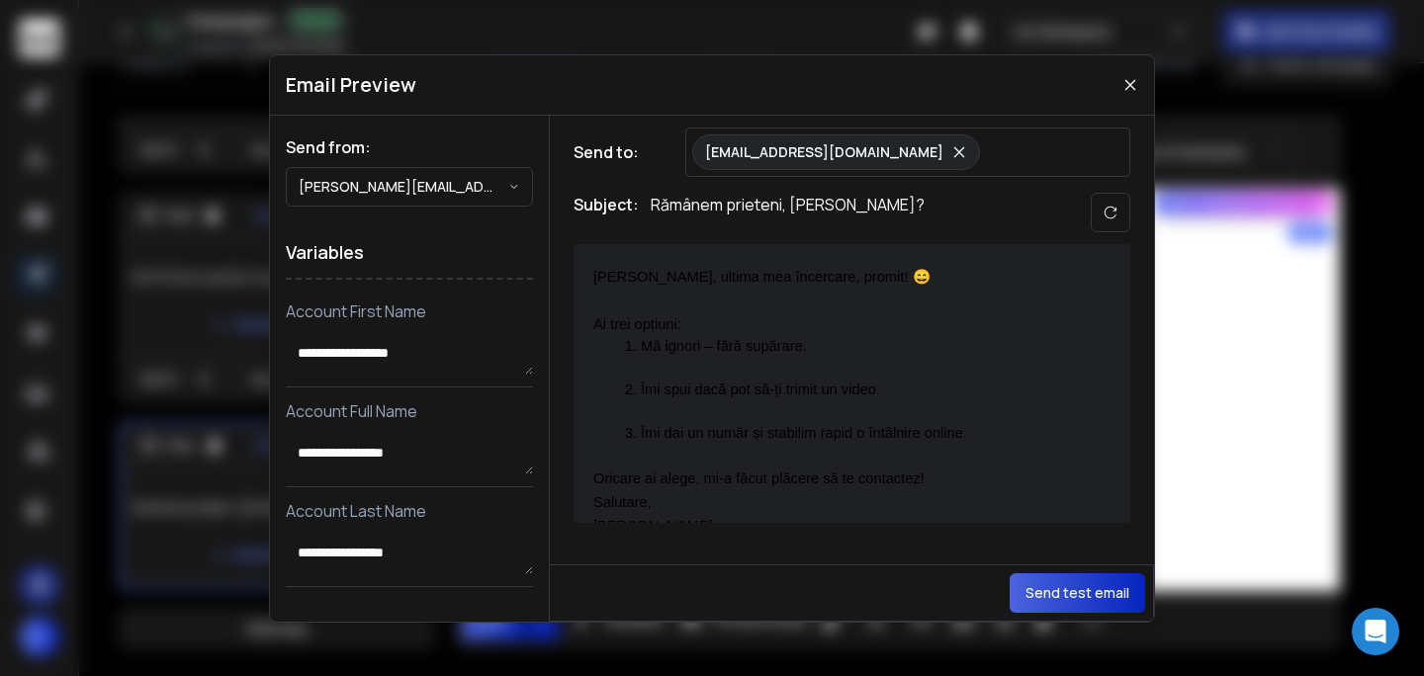
click at [1130, 89] on icon at bounding box center [1130, 85] width 16 height 16
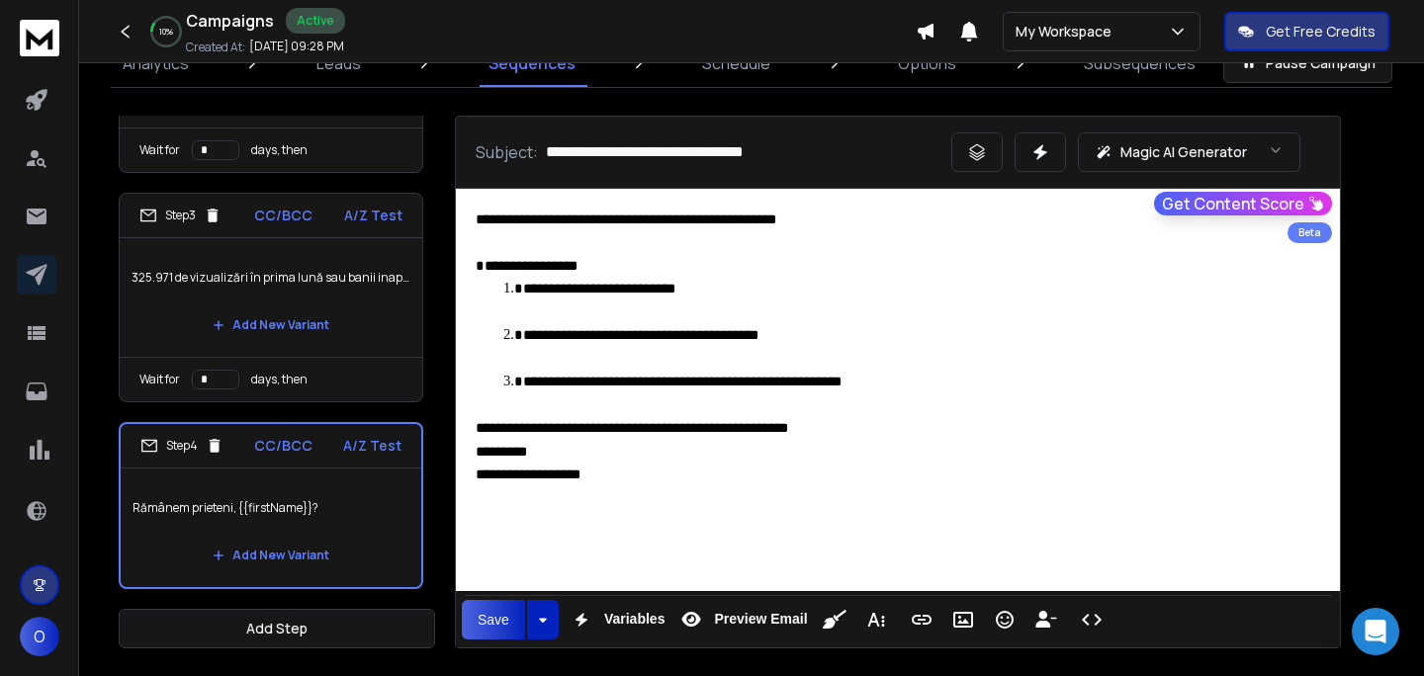
click at [331, 272] on p "325.971 de vizualizări în prima lună sau banii inapoi" at bounding box center [270, 277] width 279 height 55
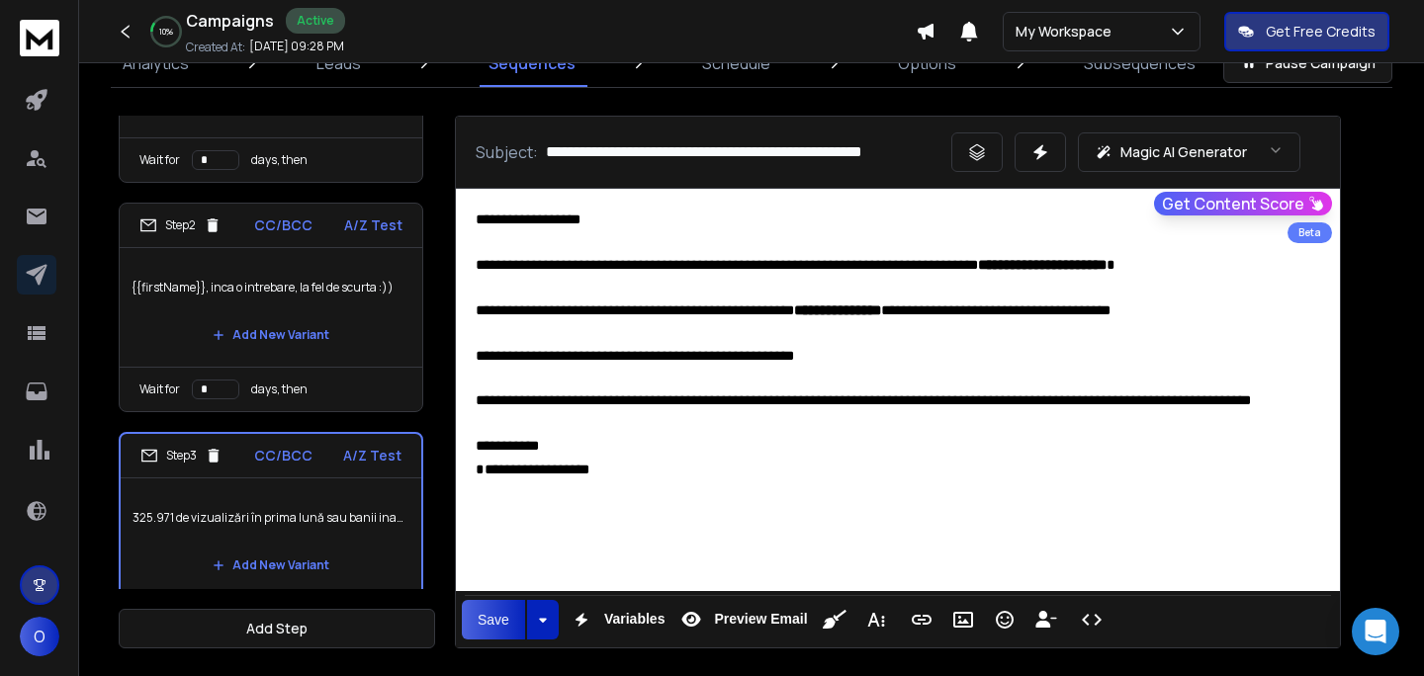
scroll to position [0, 0]
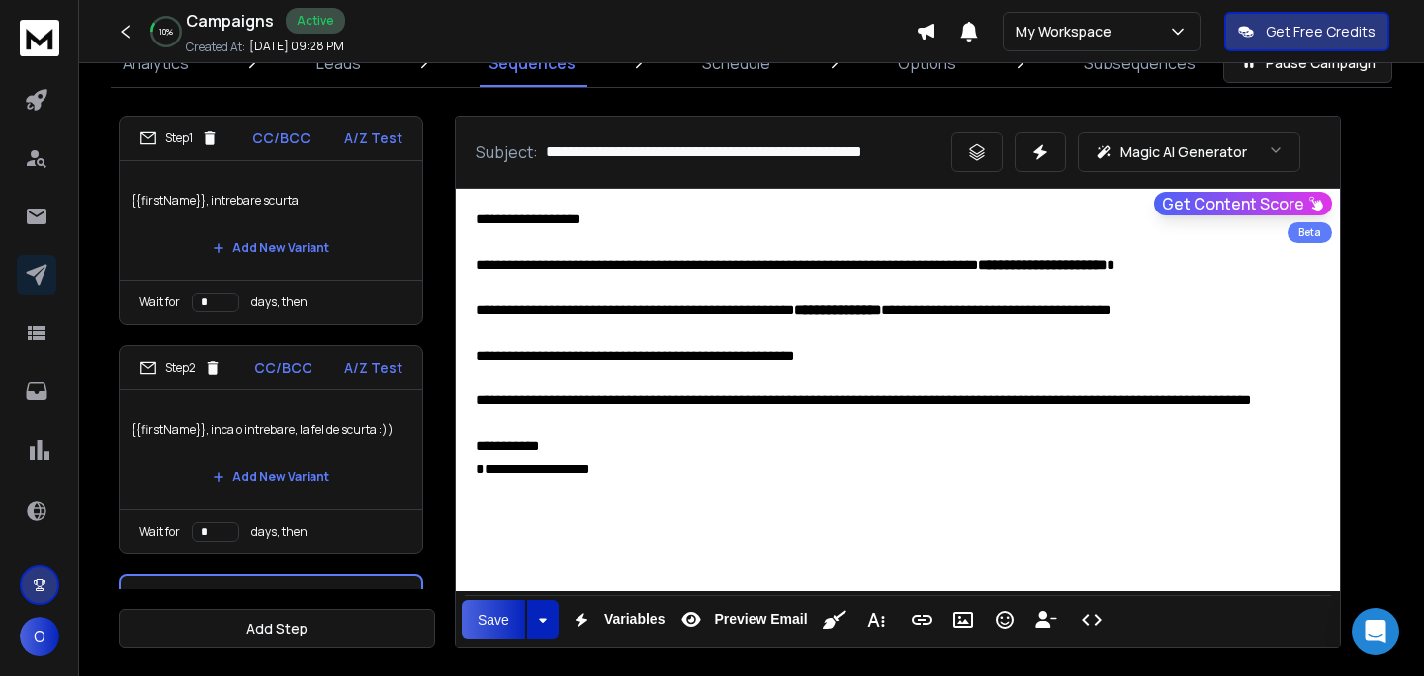
click at [353, 211] on p "{{firstName}}, intrebare scurta" at bounding box center [270, 200] width 279 height 55
type input "**********"
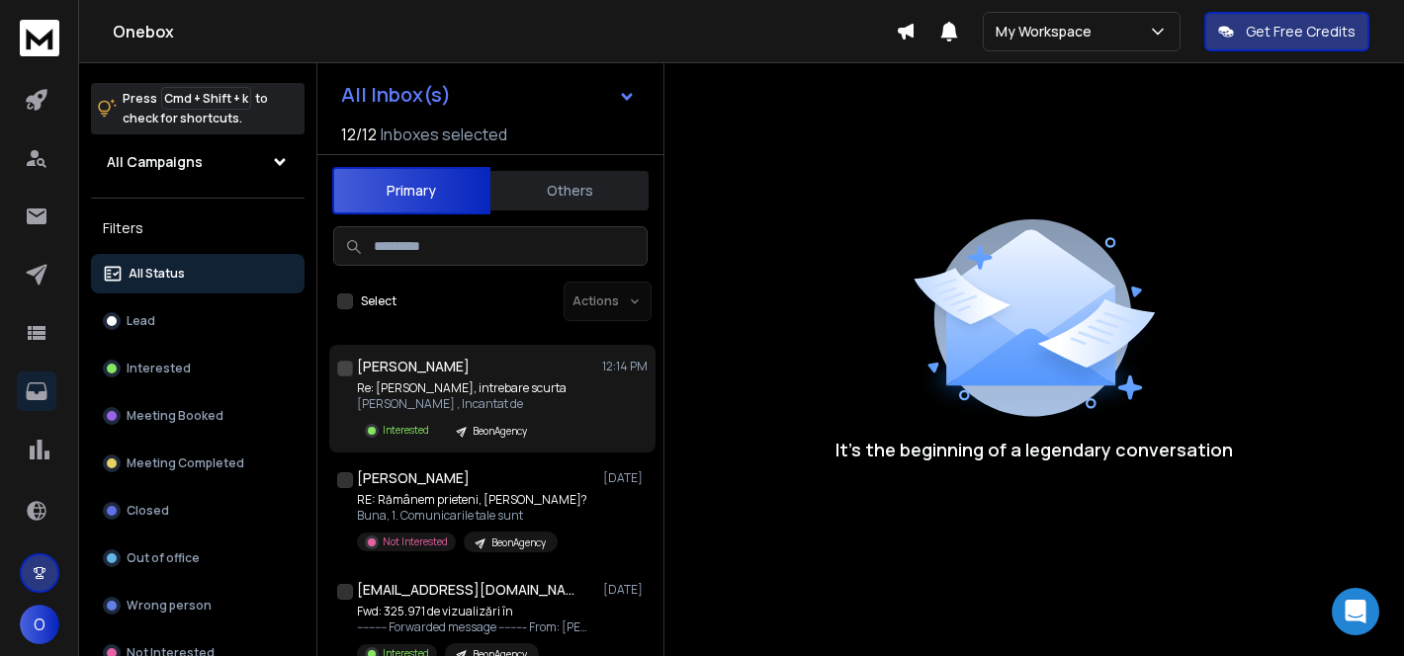
click at [474, 403] on p "[PERSON_NAME] , Incantat de" at bounding box center [462, 404] width 210 height 16
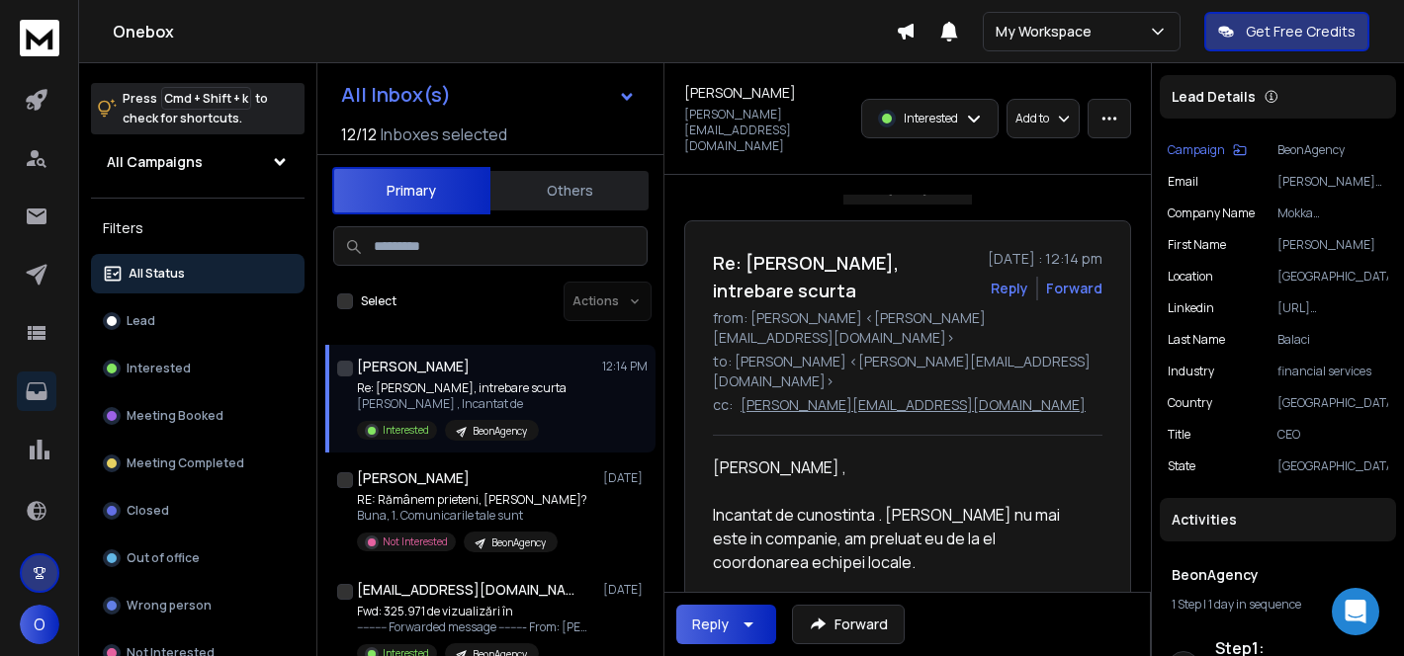
scroll to position [19, 0]
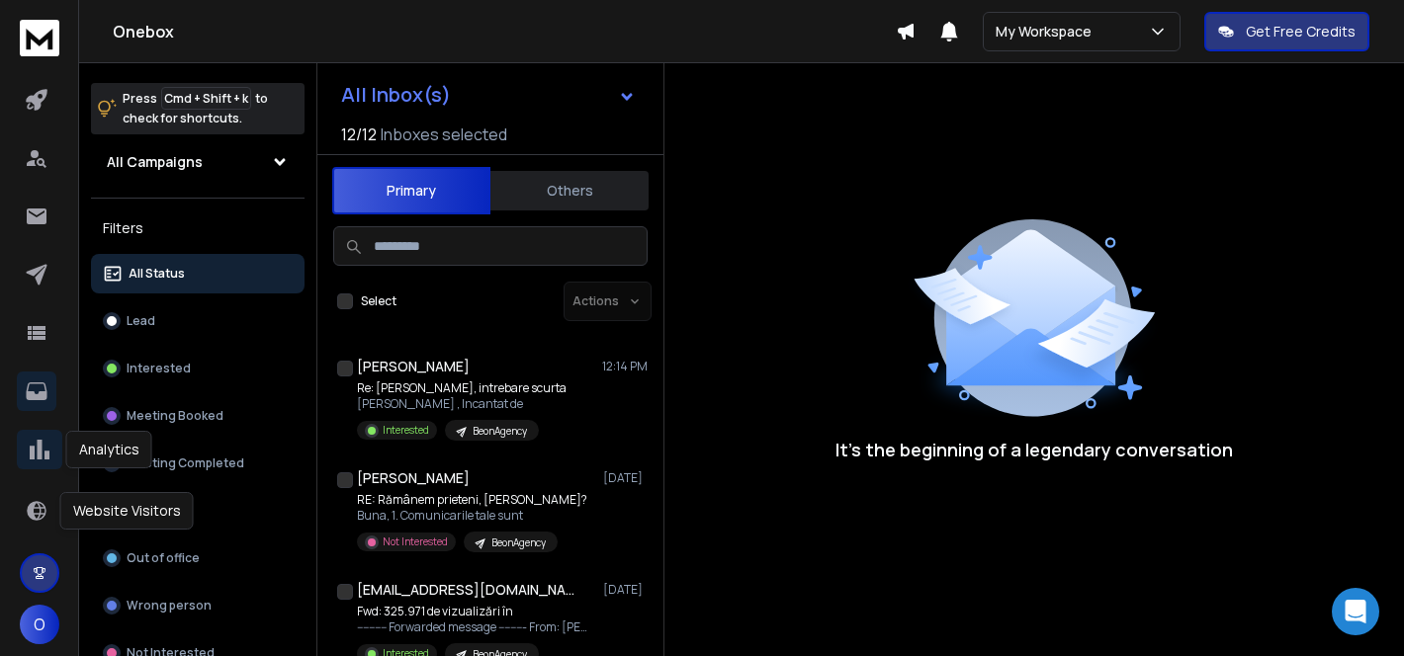
click at [44, 451] on icon at bounding box center [40, 450] width 20 height 20
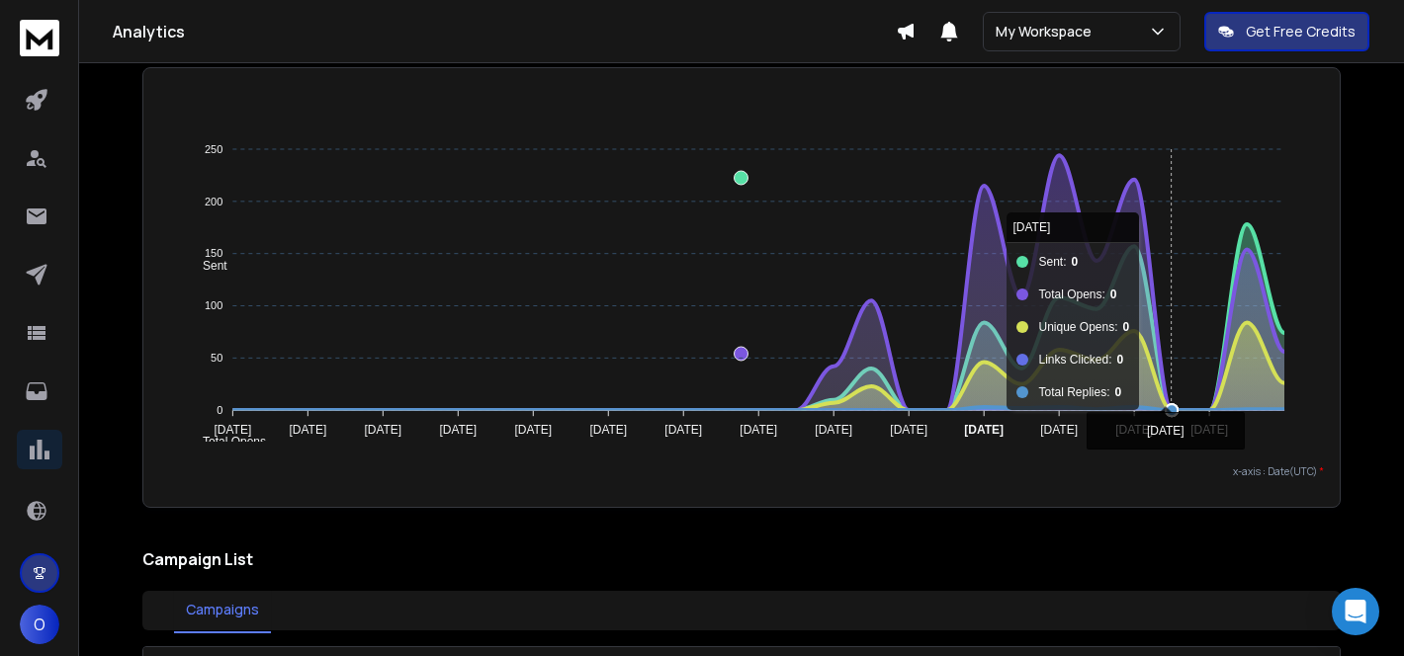
scroll to position [461, 0]
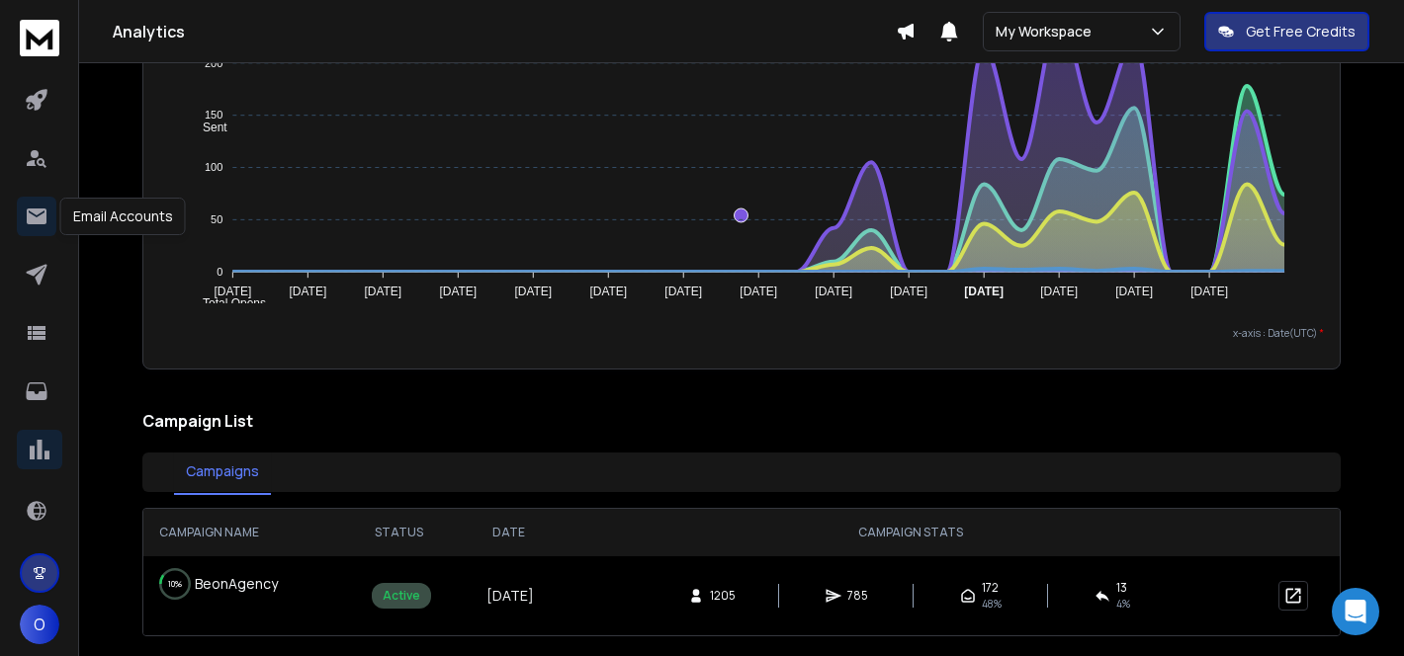
click at [32, 214] on icon at bounding box center [37, 217] width 24 height 24
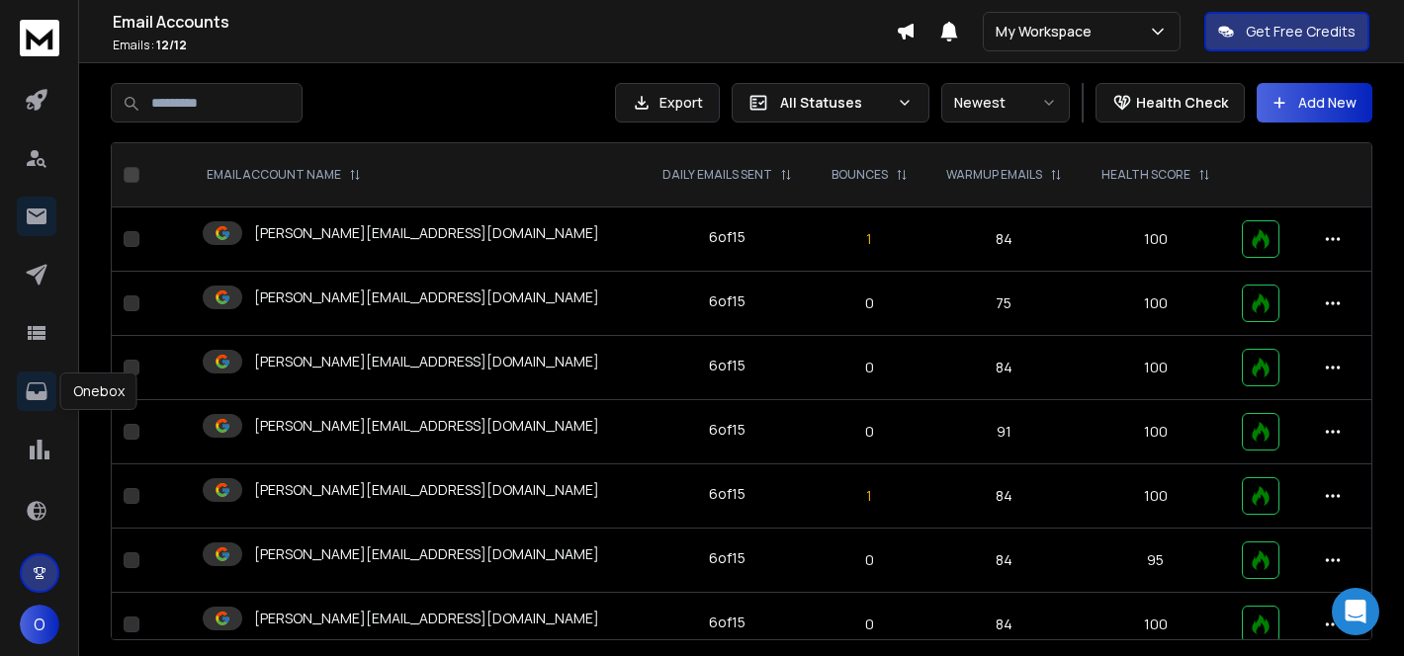
click at [40, 377] on link at bounding box center [37, 392] width 40 height 40
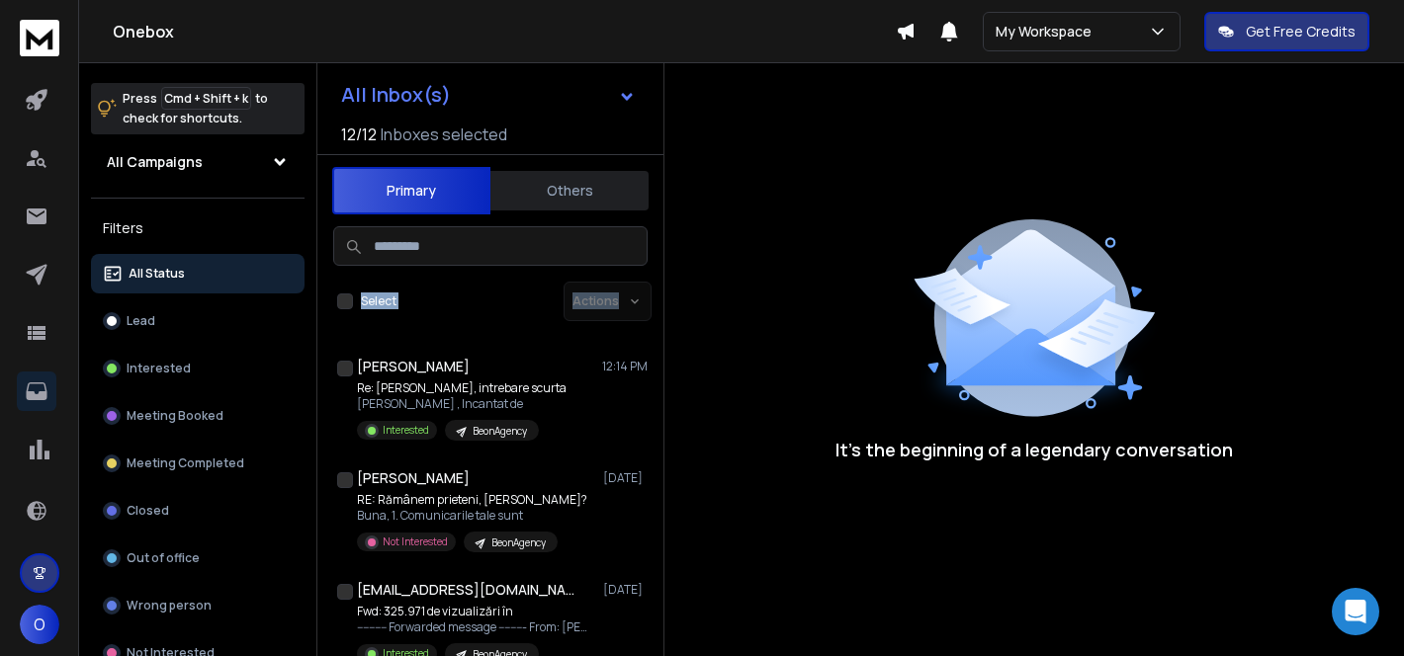
drag, startPoint x: 321, startPoint y: 301, endPoint x: 327, endPoint y: 423, distance: 122.7
click at [327, 424] on div "Select Actions [PERSON_NAME] 12:14 PM Re: [PERSON_NAME], intrebare scurta [PERS…" at bounding box center [490, 522] width 346 height 608
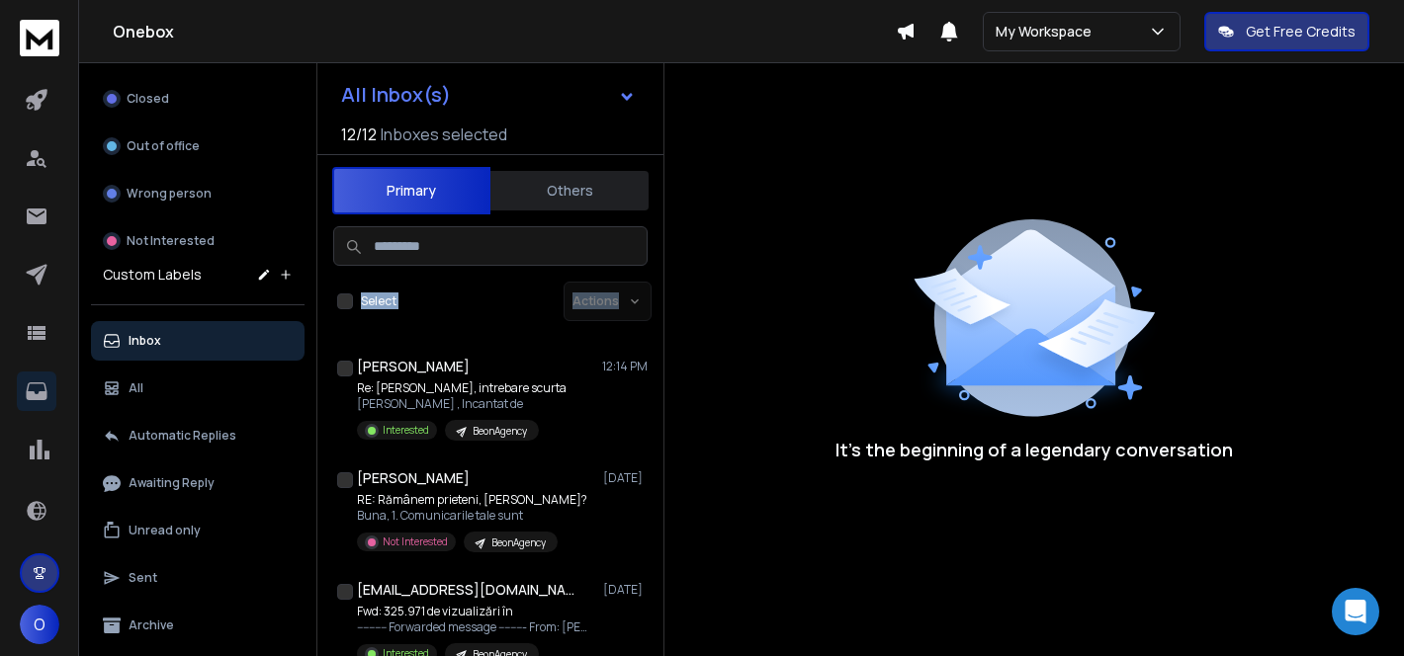
scroll to position [433, 0]
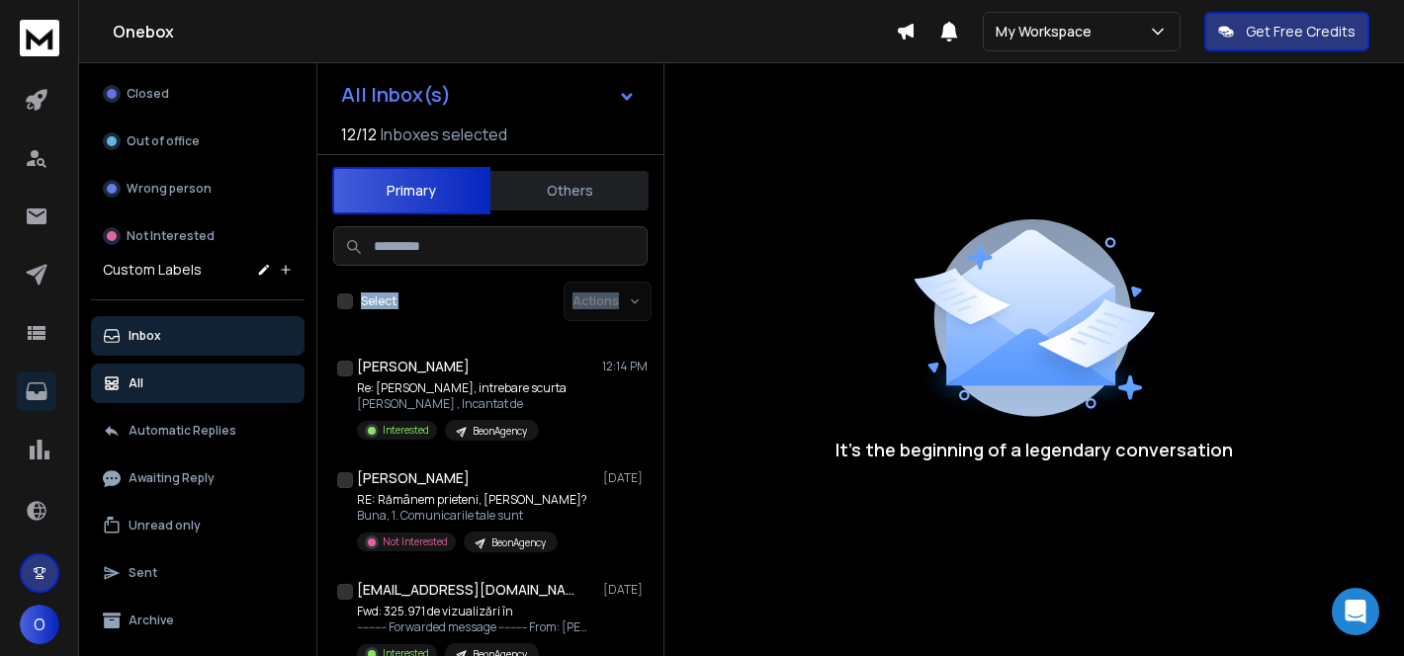
click at [191, 369] on button "All" at bounding box center [198, 384] width 214 height 40
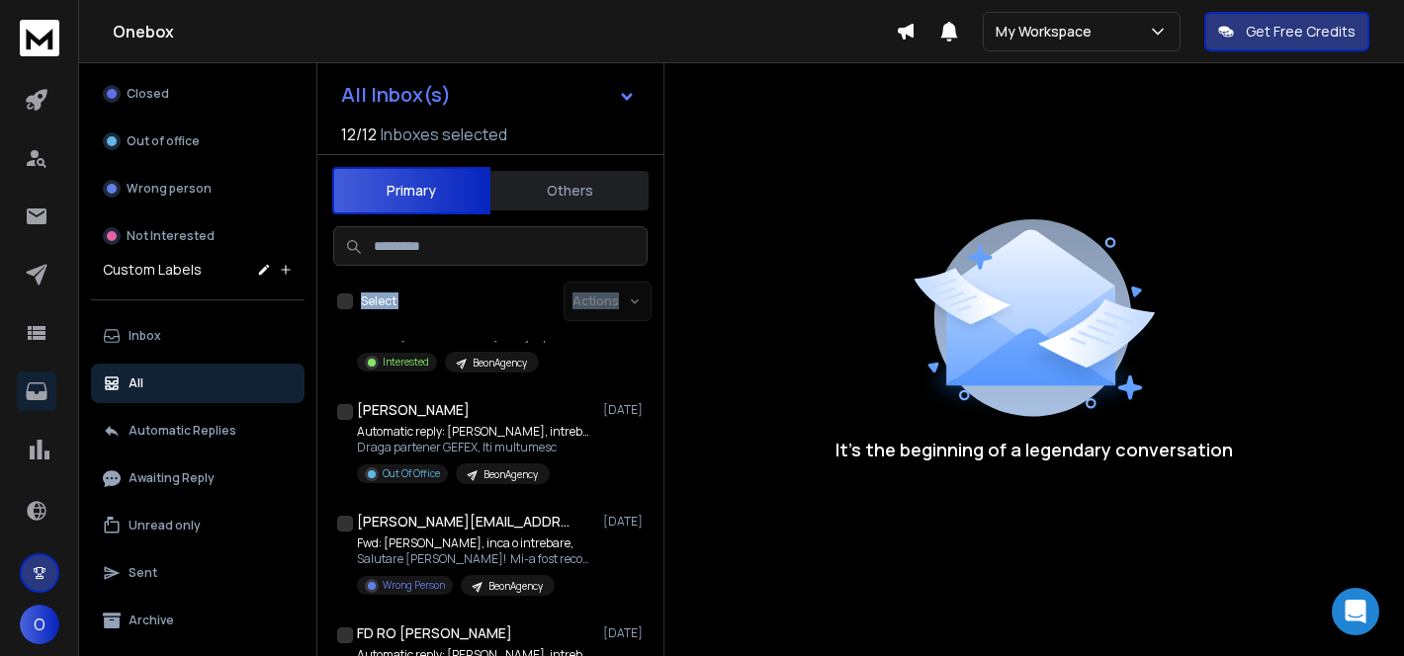
scroll to position [737, 0]
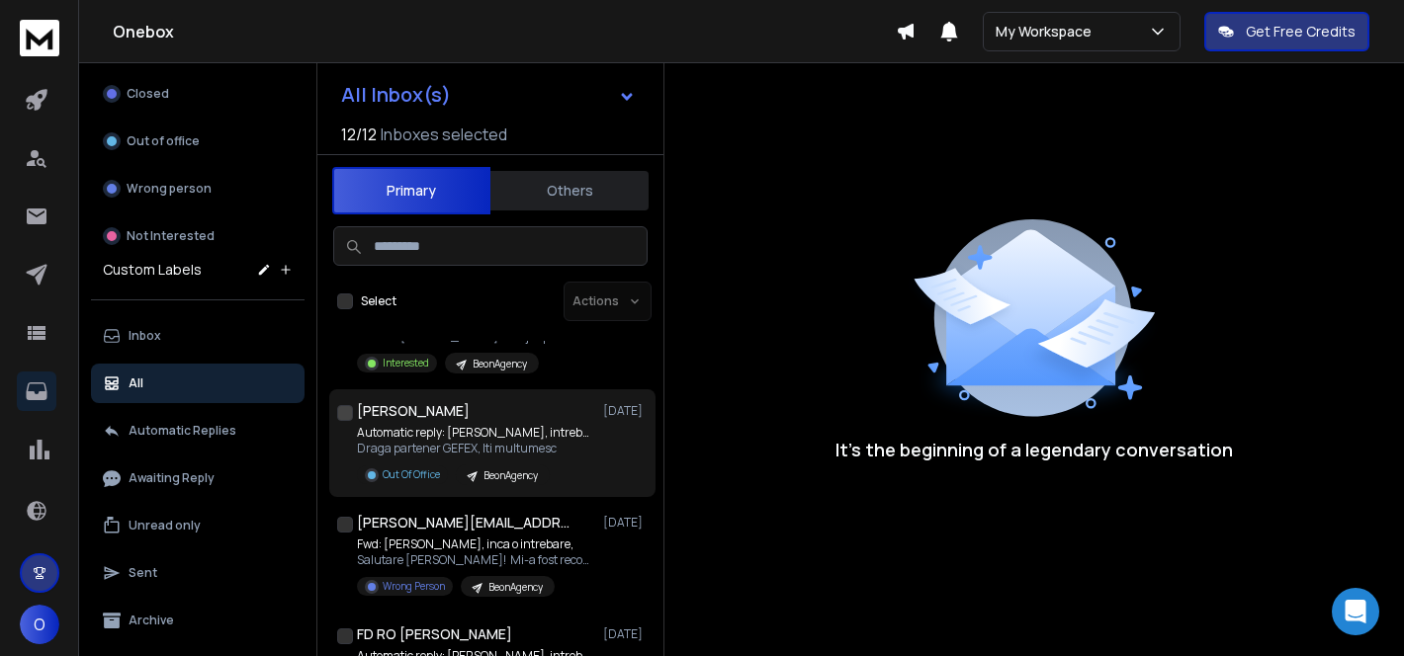
click at [457, 430] on p "Automatic reply: [PERSON_NAME], intrebare scurta" at bounding box center [475, 433] width 237 height 16
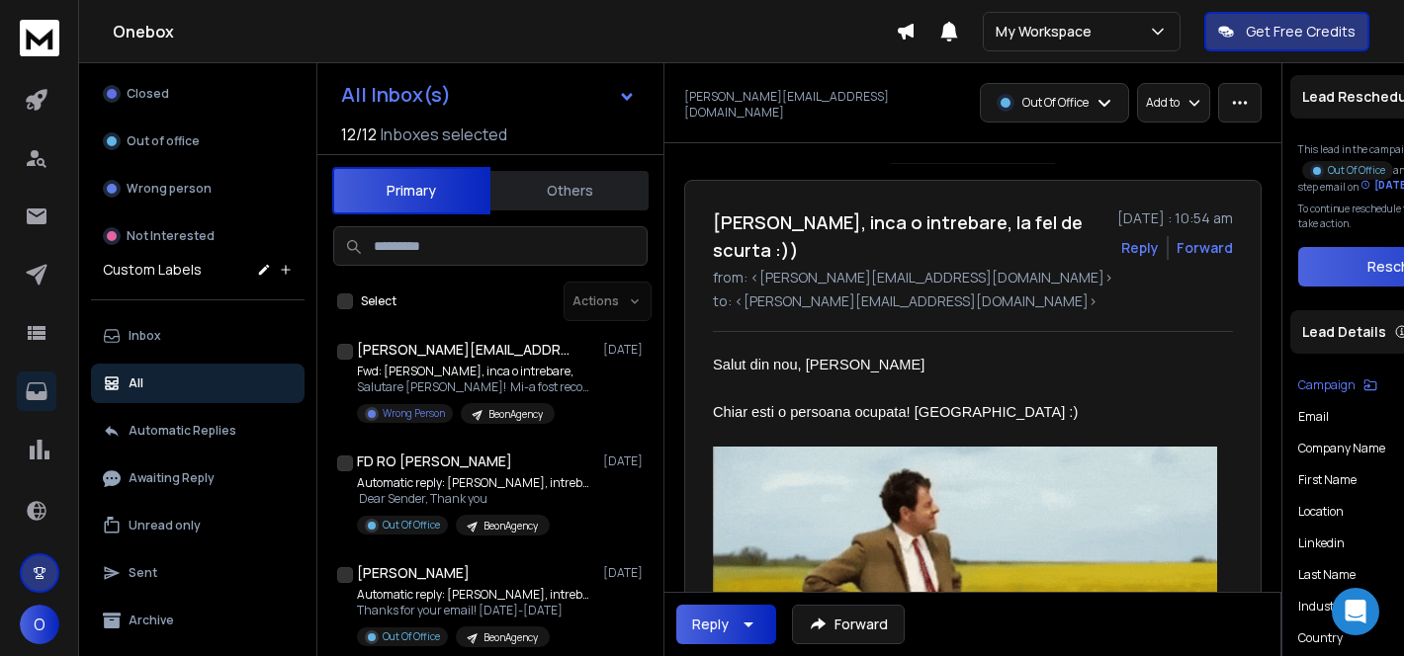
scroll to position [1026, 0]
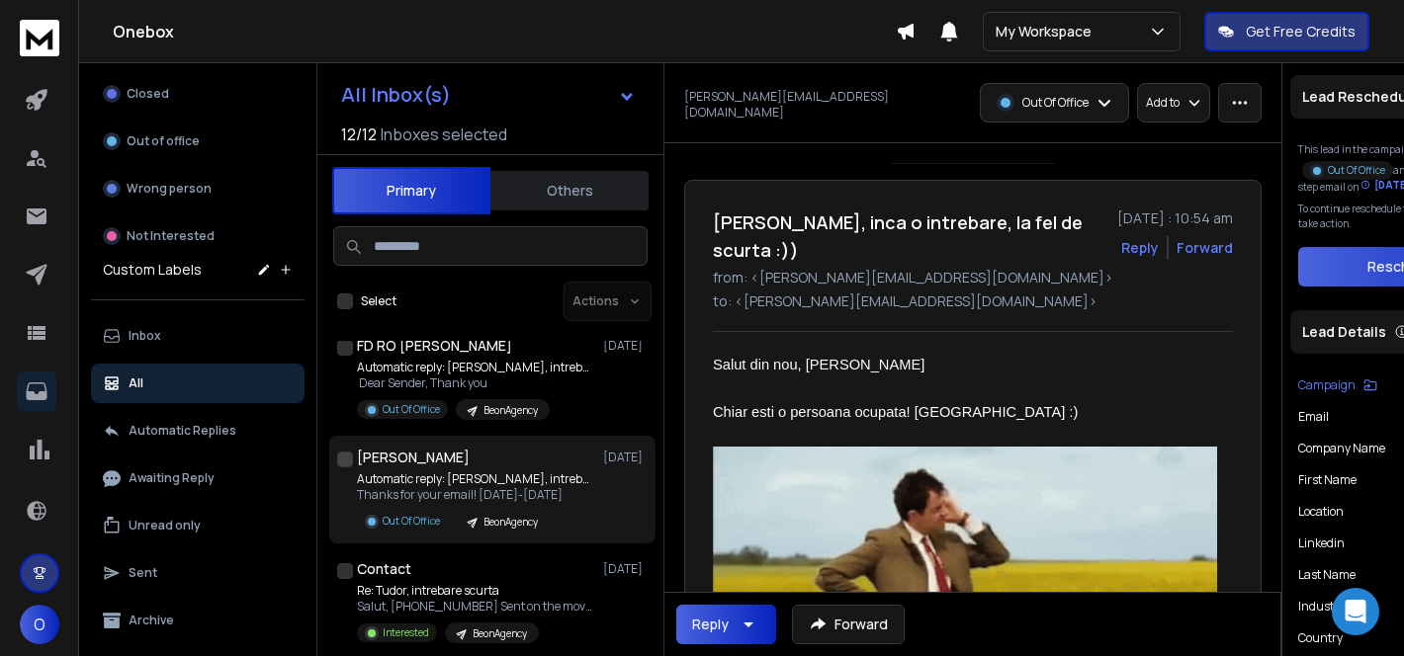
click at [538, 468] on div "[PERSON_NAME] [DATE] Automatic reply: [PERSON_NAME], intrebare scurta Thanks fo…" at bounding box center [502, 490] width 291 height 84
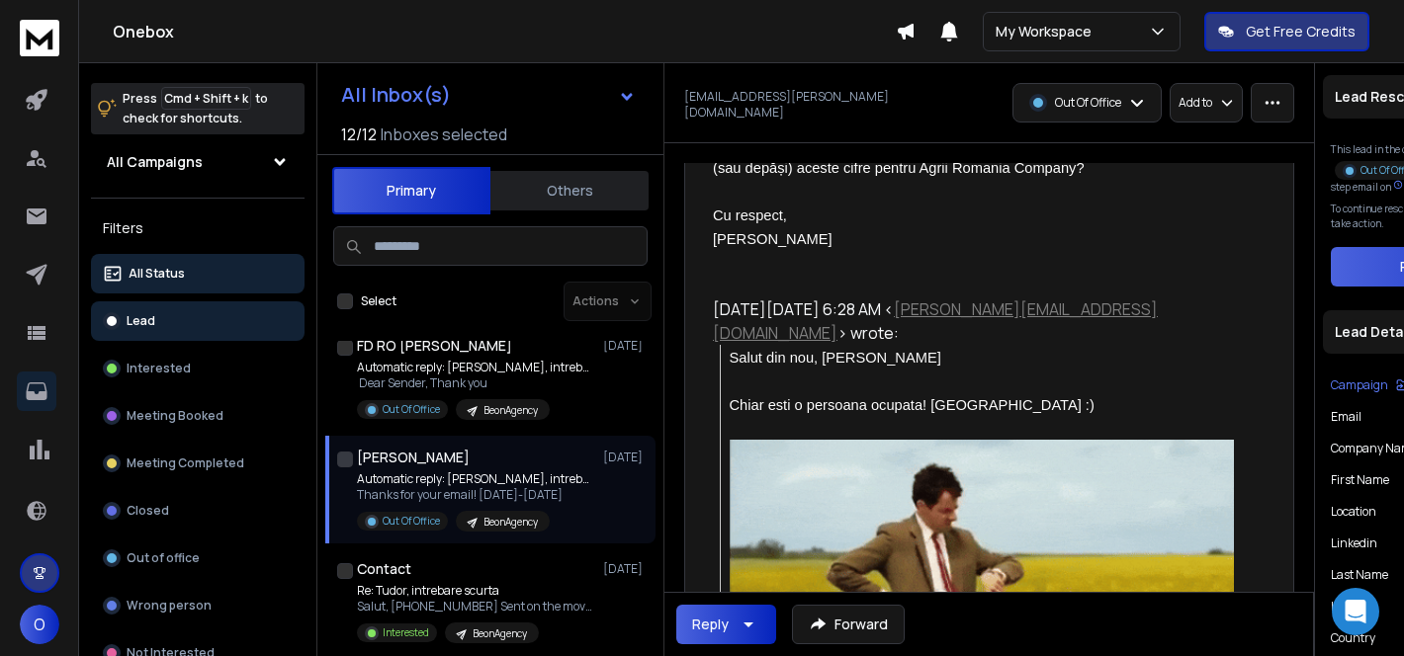
scroll to position [433, 0]
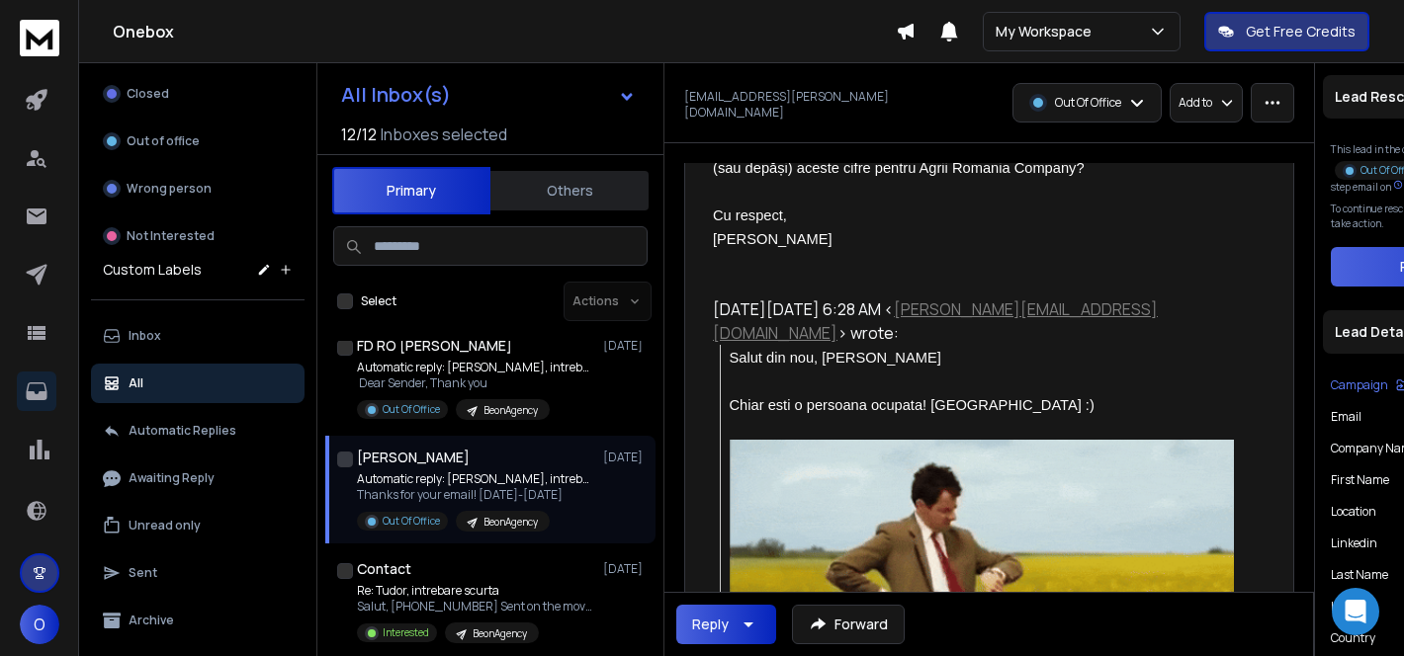
click at [229, 327] on button "Inbox" at bounding box center [198, 336] width 214 height 40
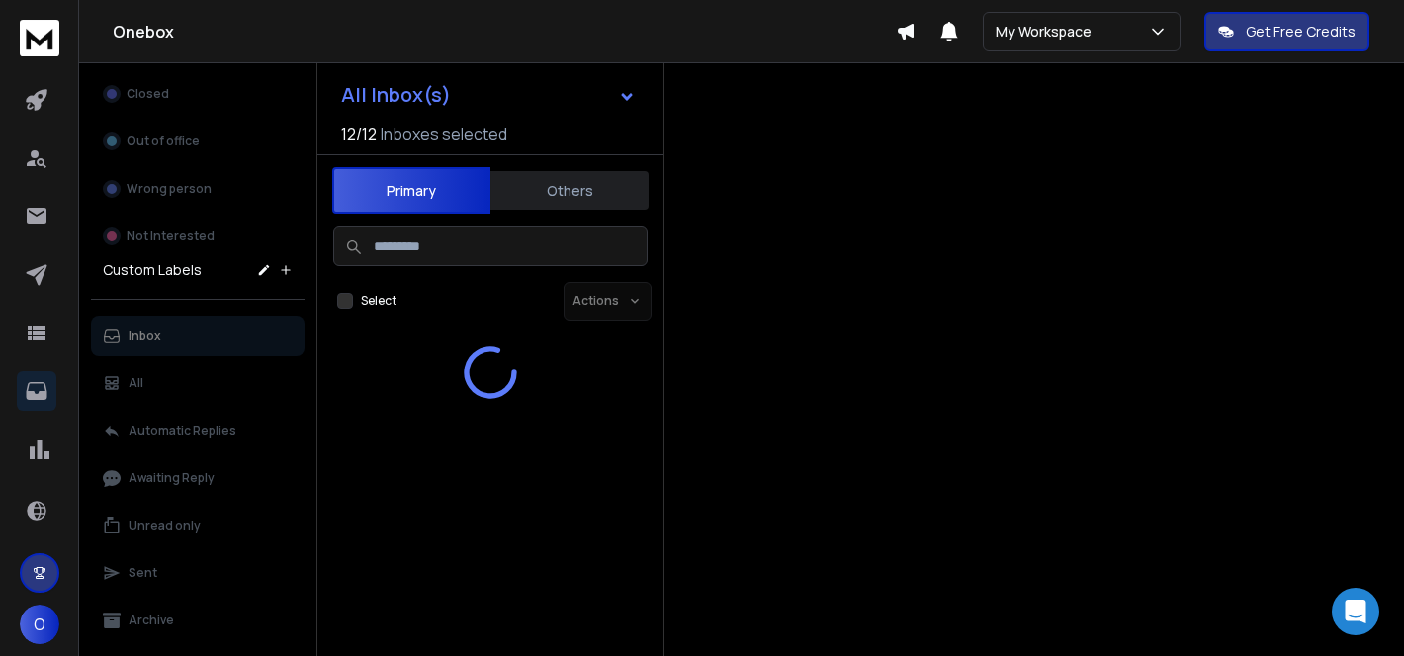
scroll to position [0, 0]
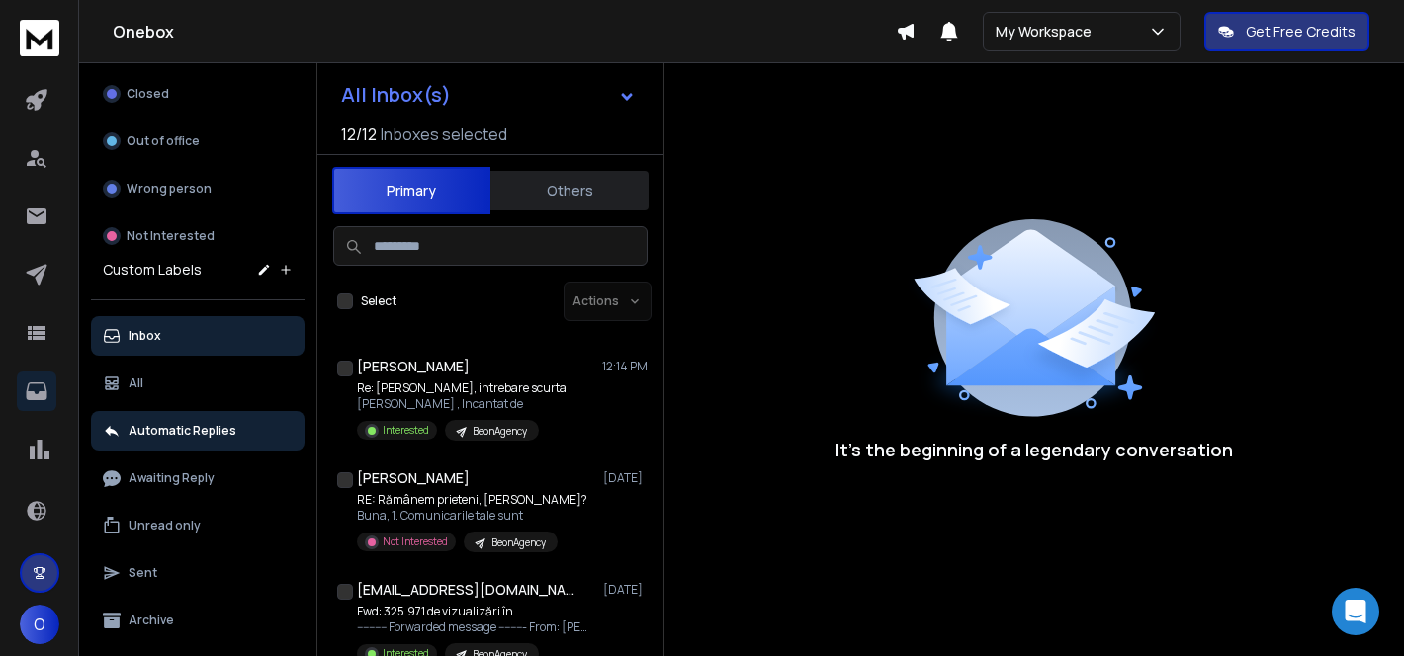
click at [218, 423] on p "Automatic Replies" at bounding box center [183, 431] width 108 height 16
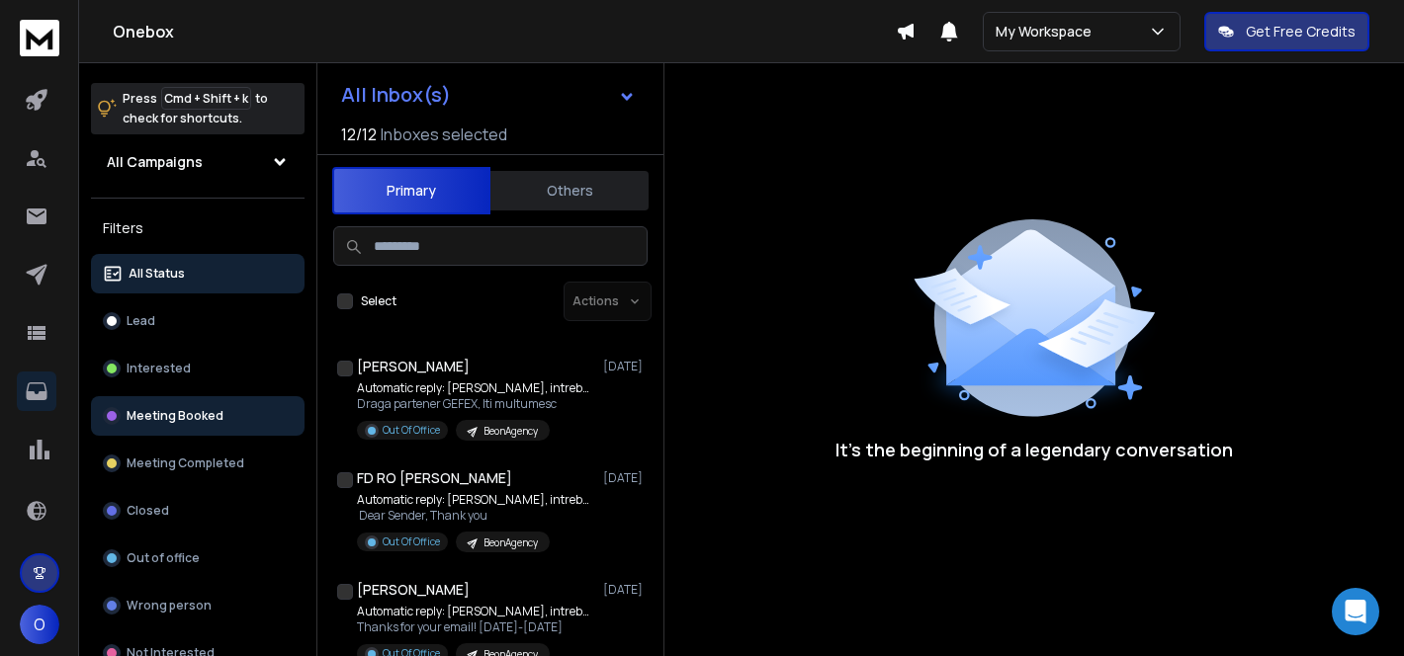
scroll to position [433, 0]
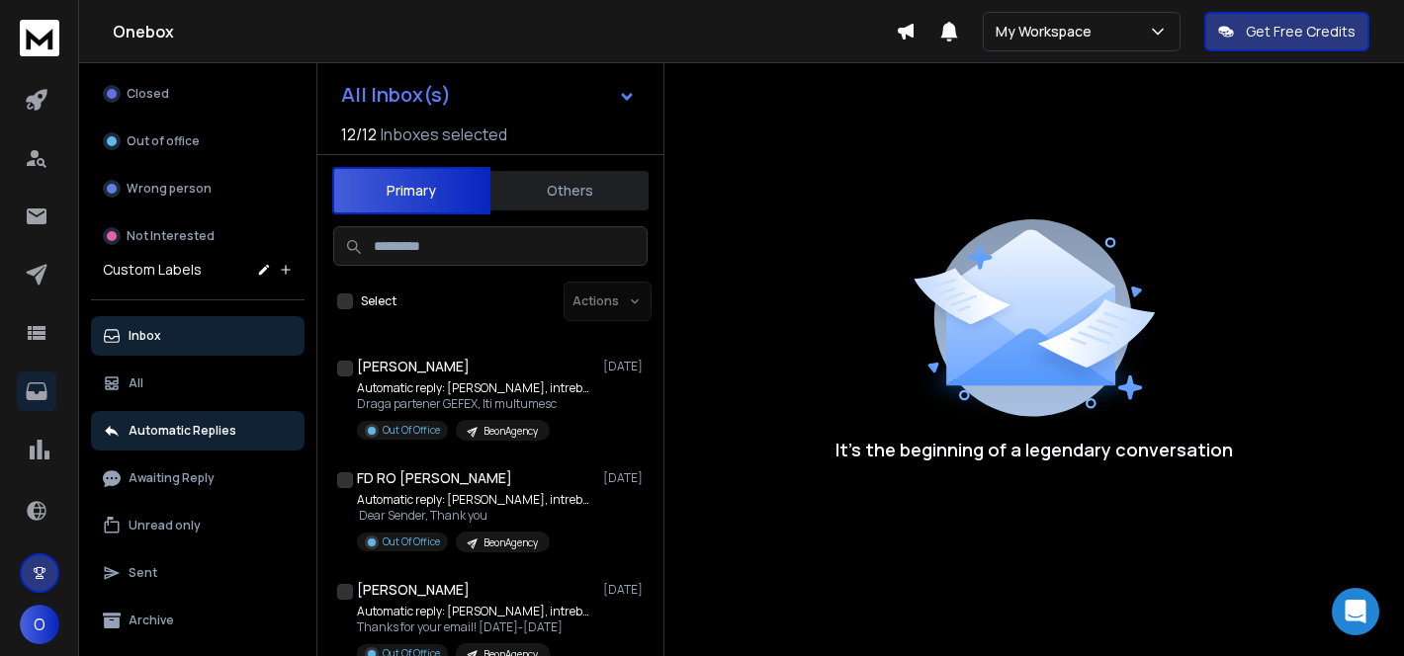
click at [198, 321] on button "Inbox" at bounding box center [198, 336] width 214 height 40
